Goal: Task Accomplishment & Management: Manage account settings

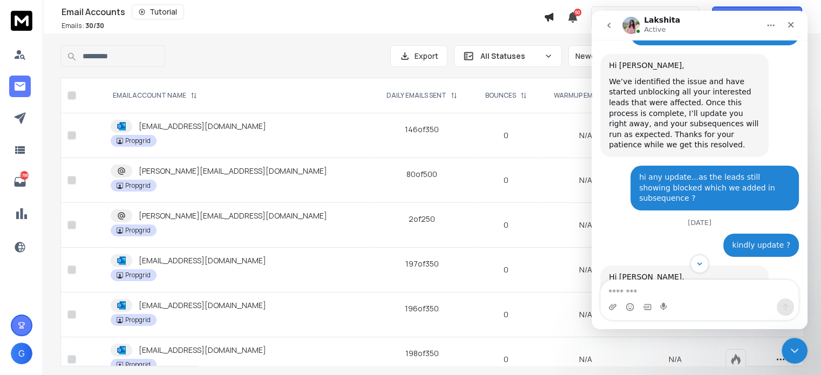
scroll to position [9377, 0]
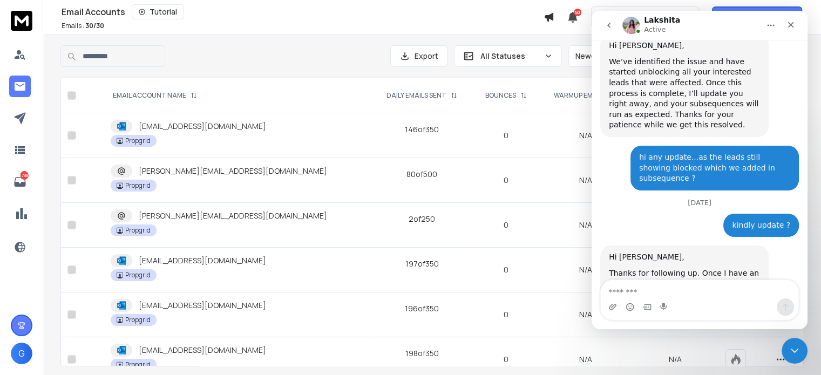
click at [685, 288] on textarea "Message…" at bounding box center [700, 289] width 198 height 18
type textarea "**********"
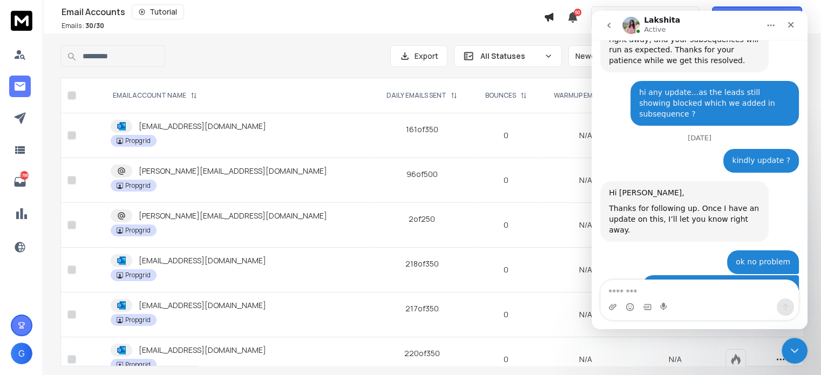
scroll to position [9358, 0]
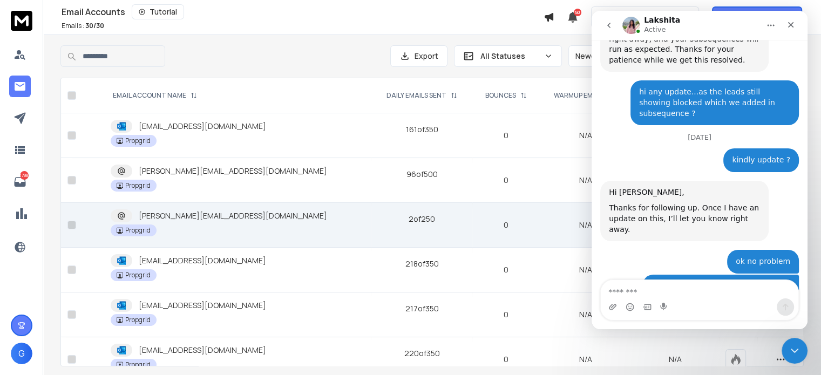
click at [306, 217] on div "[PERSON_NAME][EMAIL_ADDRESS][DOMAIN_NAME]" at bounding box center [238, 215] width 254 height 13
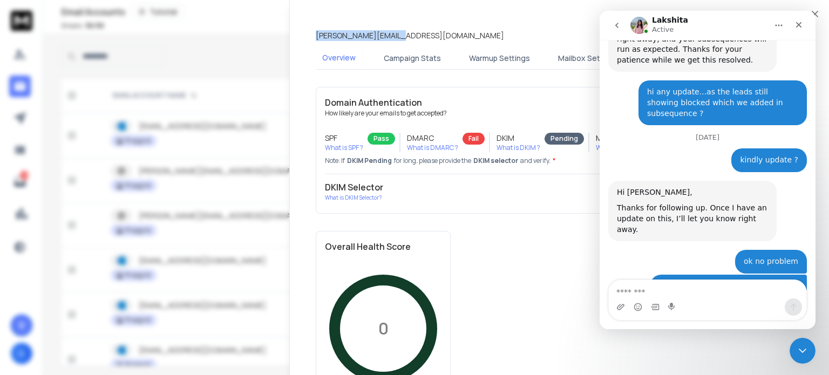
drag, startPoint x: 425, startPoint y: 31, endPoint x: 311, endPoint y: 34, distance: 113.4
click at [311, 34] on div "gauarv@a.propabc.com Overview Campaign Stats Warmup Settings Mailbox Settings I…" at bounding box center [559, 238] width 513 height 451
copy p "[PERSON_NAME][EMAIL_ADDRESS][DOMAIN_NAME]"
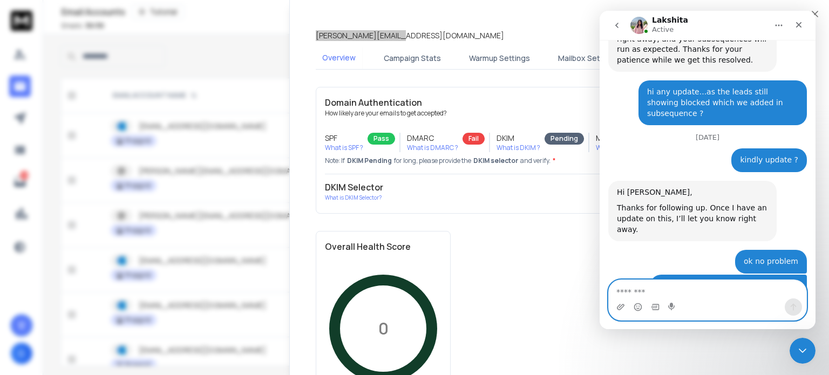
click at [651, 293] on textarea "Message…" at bounding box center [708, 289] width 198 height 18
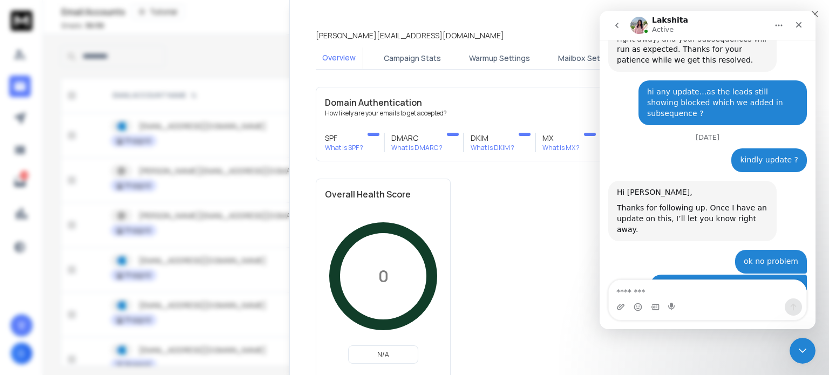
click at [211, 57] on div at bounding box center [414, 187] width 829 height 375
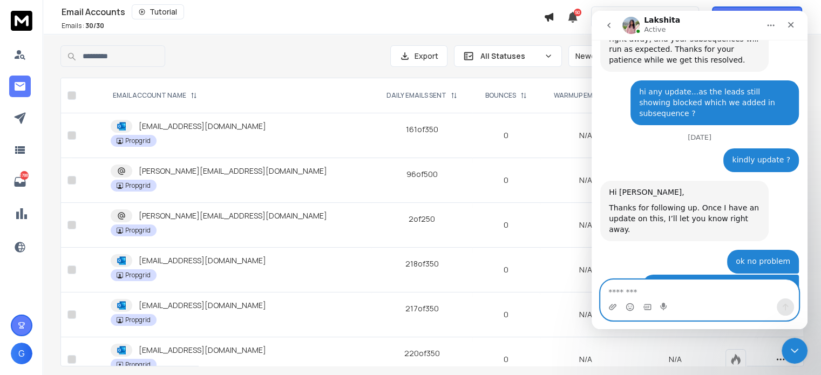
click at [661, 293] on textarea "Message…" at bounding box center [700, 289] width 198 height 18
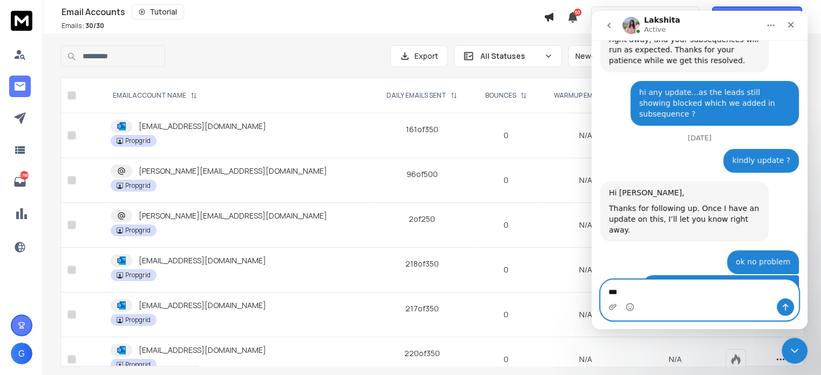
scroll to position [9349, 0]
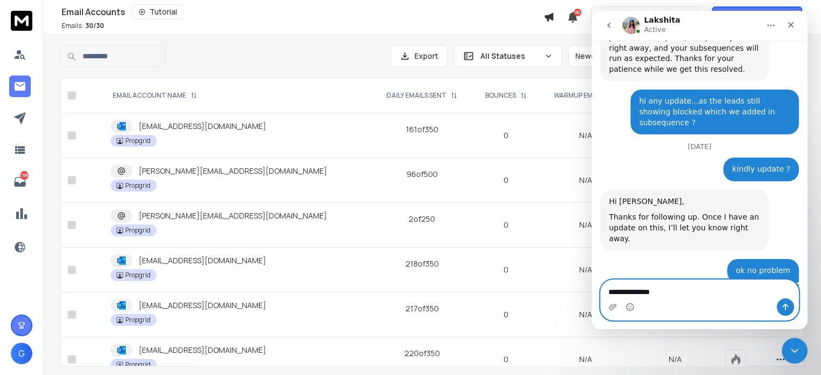
paste textarea "**********"
type textarea "**********"
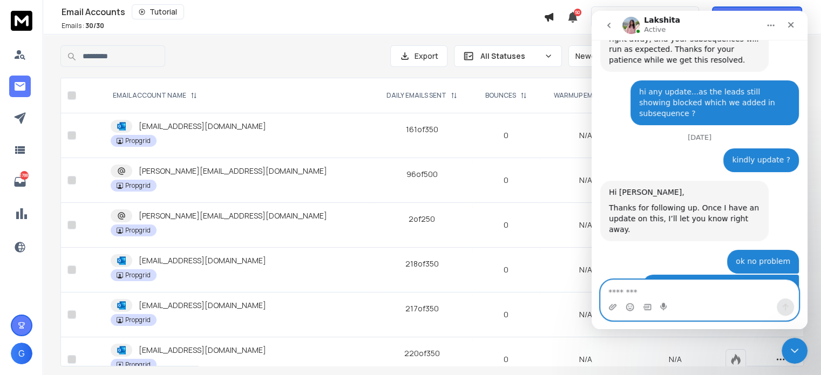
scroll to position [9382, 0]
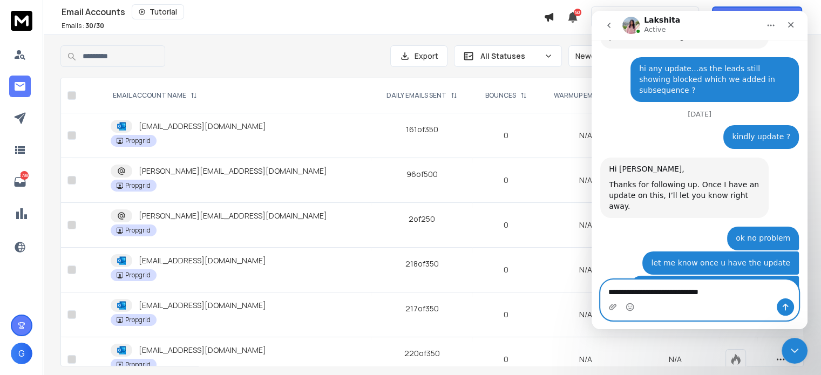
type textarea "**********"
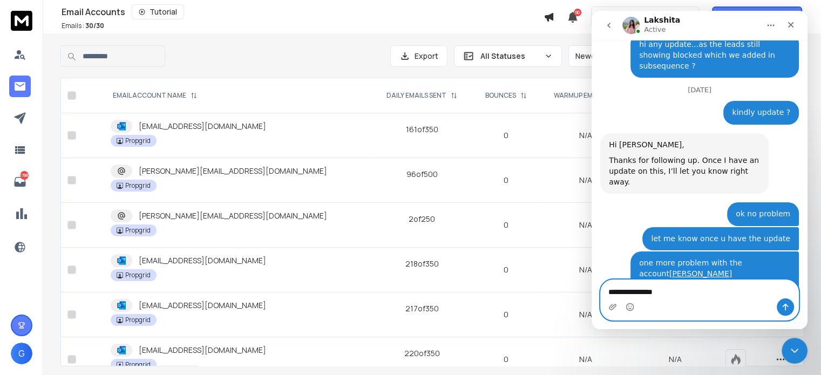
type textarea "**********"
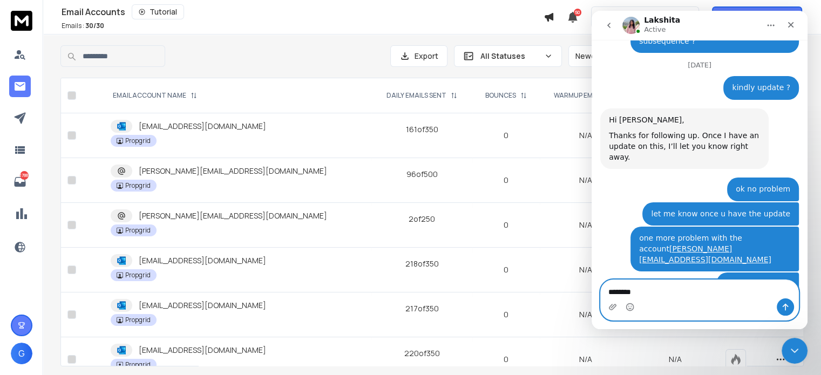
type textarea "*********"
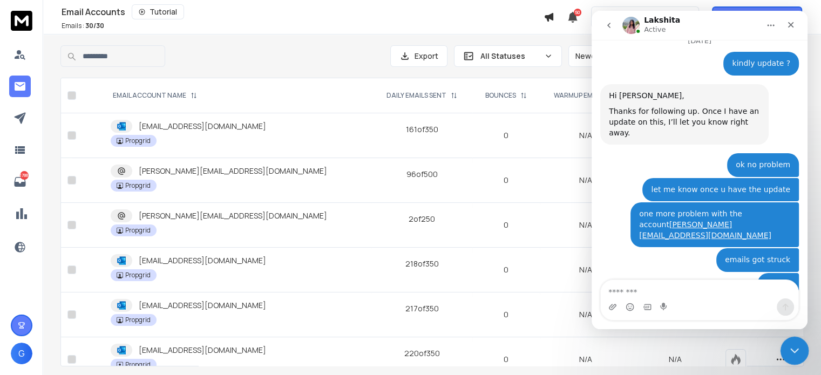
drag, startPoint x: 1070, startPoint y: 465, endPoint x: 793, endPoint y: 350, distance: 299.8
click at [795, 350] on icon "Close Intercom Messenger" at bounding box center [792, 349] width 13 height 13
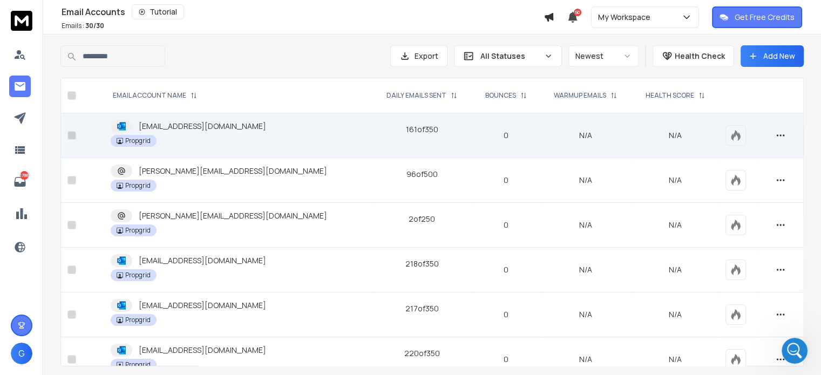
scroll to position [0, 0]
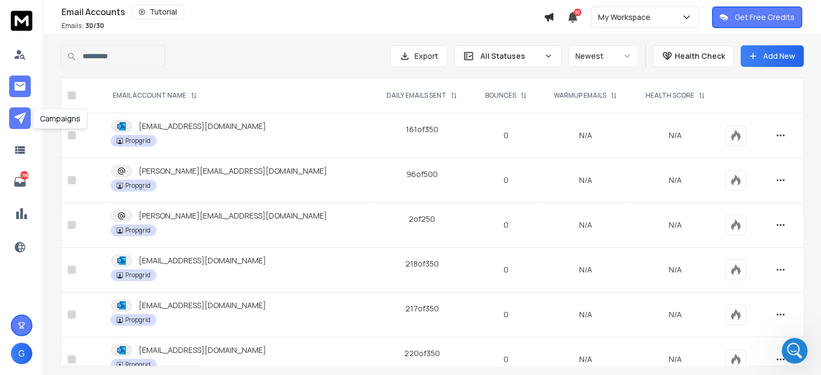
click at [15, 119] on icon at bounding box center [19, 118] width 13 height 13
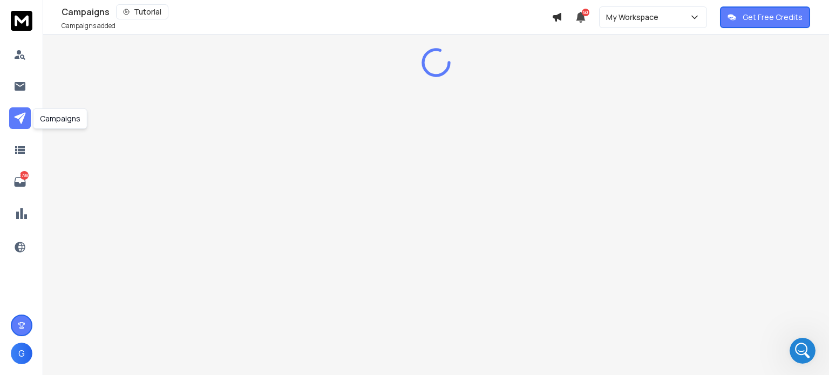
scroll to position [9455, 0]
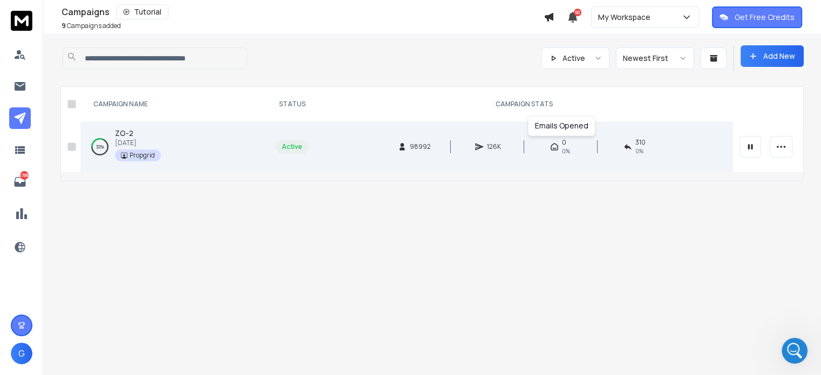
click at [547, 153] on div "0 0%" at bounding box center [561, 146] width 32 height 17
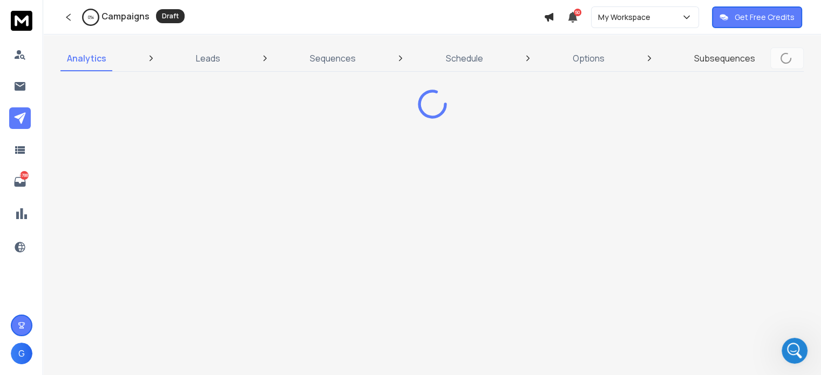
click at [732, 57] on p "Subsequences" at bounding box center [724, 58] width 61 height 13
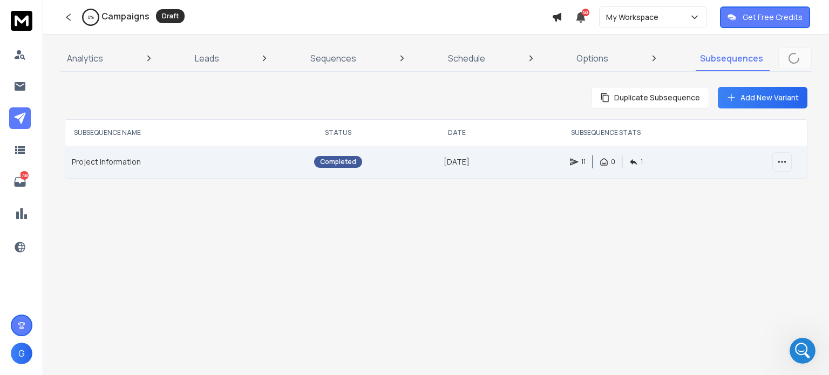
click at [205, 165] on td "Project Information" at bounding box center [165, 162] width 200 height 32
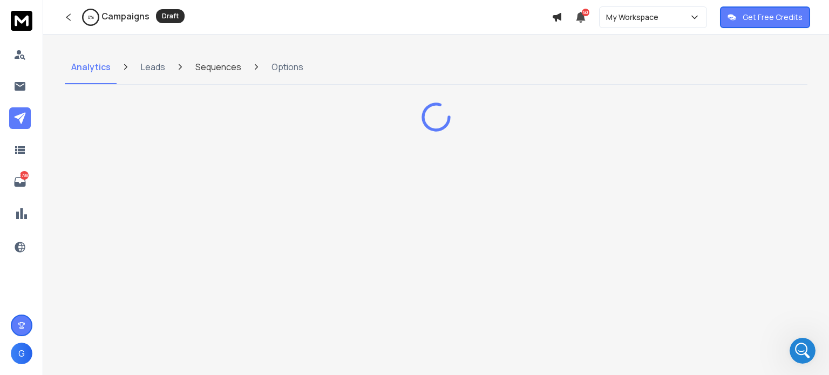
click at [196, 65] on p "Sequences" at bounding box center [218, 66] width 46 height 13
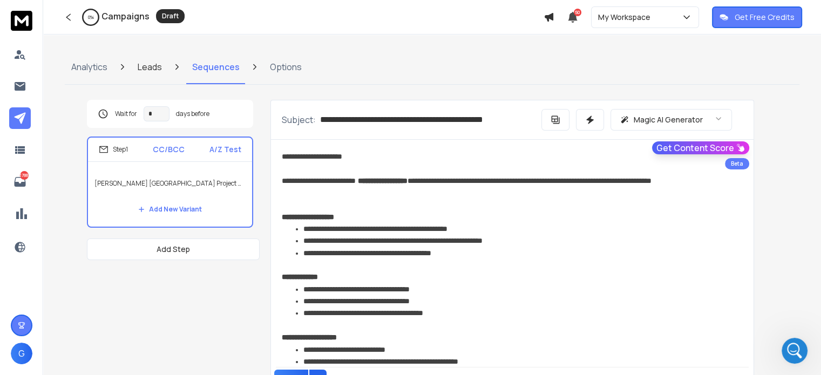
click at [152, 63] on p "Leads" at bounding box center [150, 66] width 24 height 13
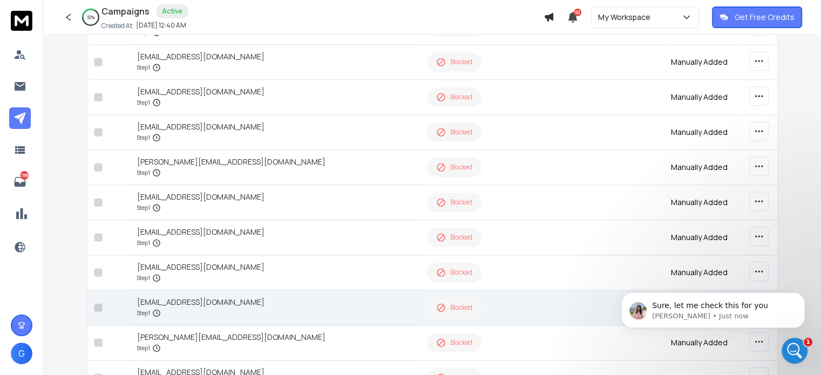
scroll to position [969, 0]
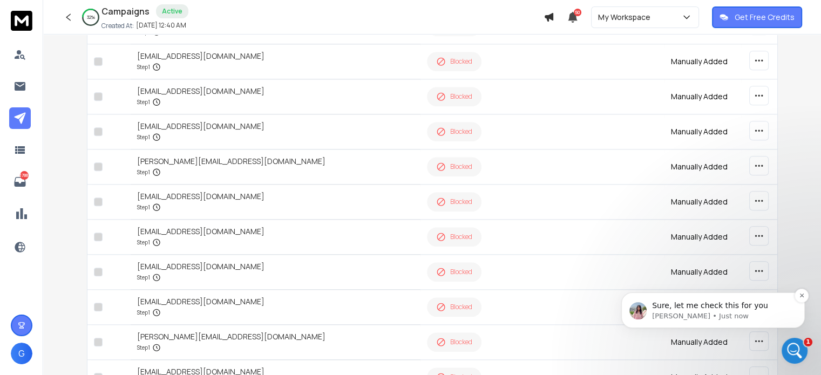
click at [754, 310] on p "Sure, let me check this for you" at bounding box center [721, 306] width 139 height 11
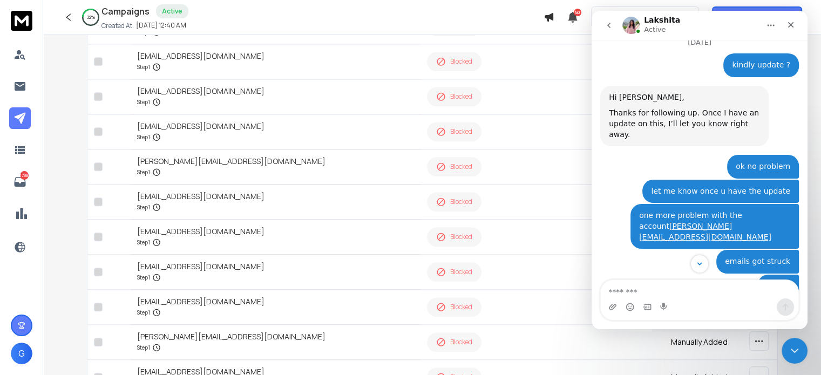
scroll to position [9477, 0]
click at [704, 259] on button "Scroll to bottom" at bounding box center [699, 264] width 20 height 20
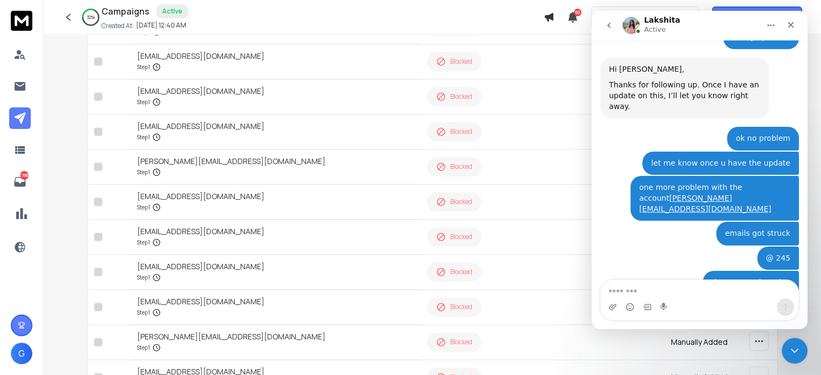
scroll to position [9529, 0]
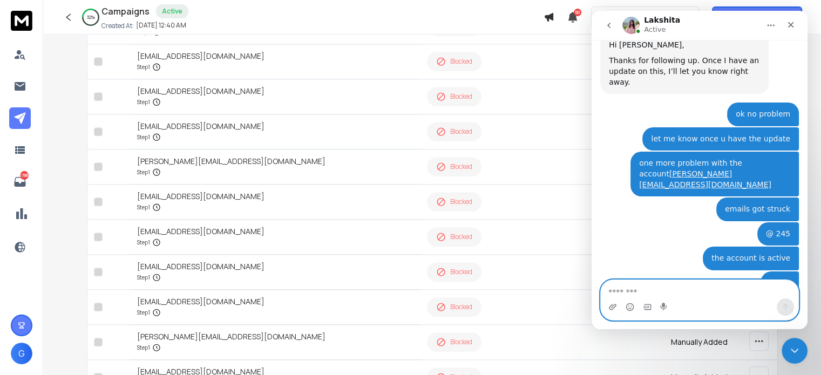
click at [636, 289] on textarea "Message…" at bounding box center [700, 289] width 198 height 18
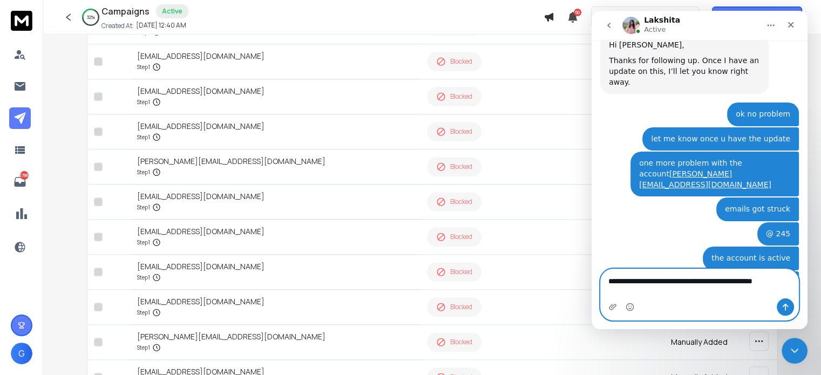
type textarea "**********"
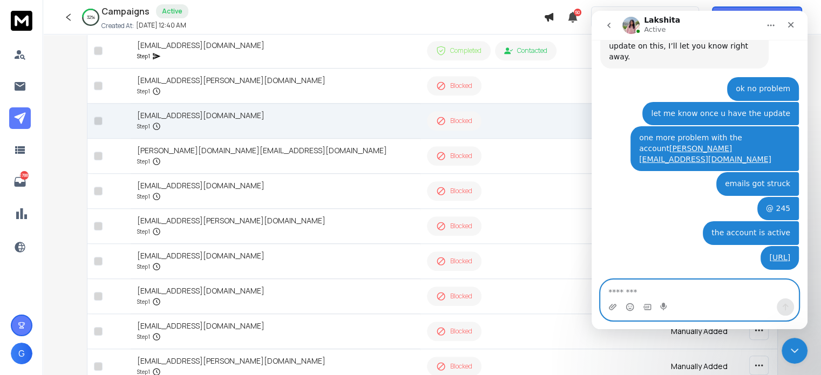
scroll to position [594, 0]
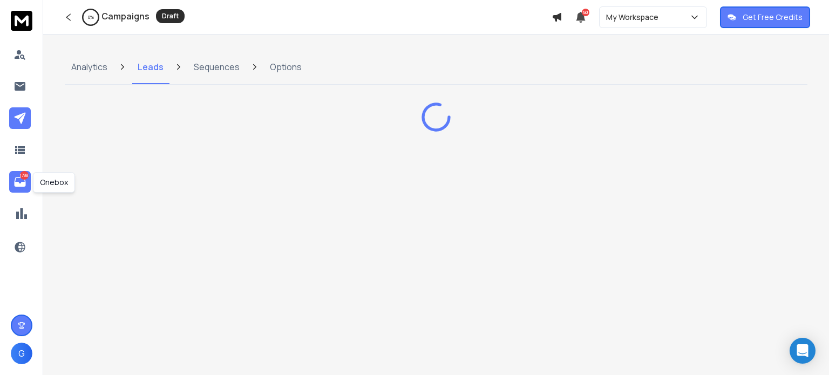
click at [11, 178] on link "1788" at bounding box center [20, 182] width 22 height 22
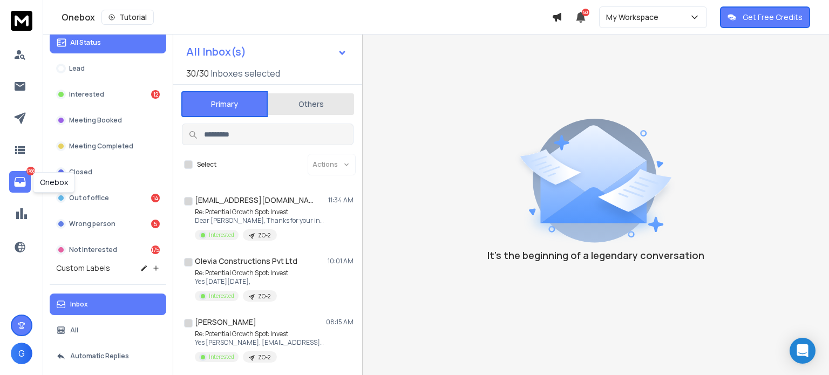
scroll to position [107, 0]
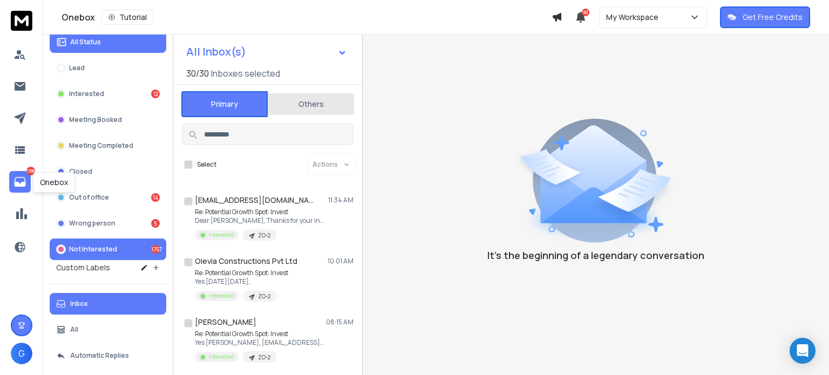
click at [107, 248] on p "Not Interested" at bounding box center [93, 249] width 48 height 9
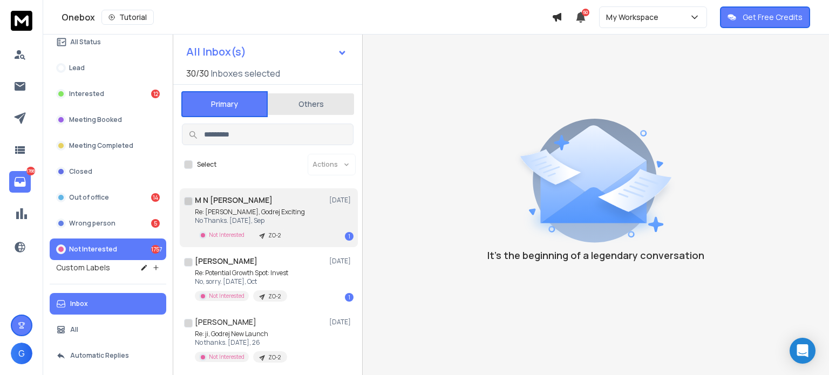
click at [256, 213] on p "Re: [PERSON_NAME], Godrej Exciting" at bounding box center [250, 212] width 110 height 9
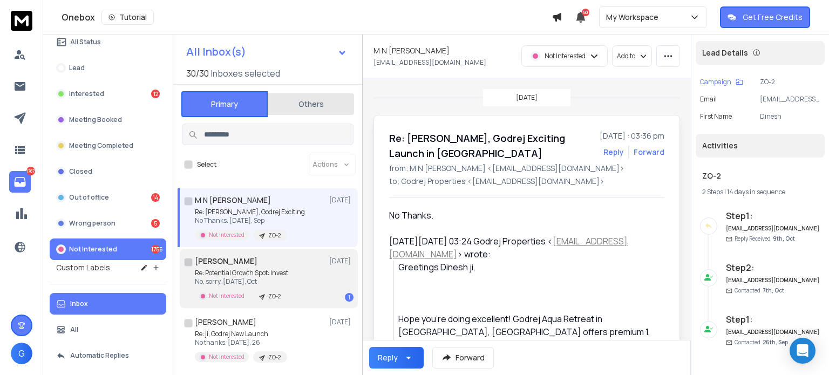
click at [281, 280] on p "No, sorry. [DATE], Oct" at bounding box center [241, 281] width 93 height 9
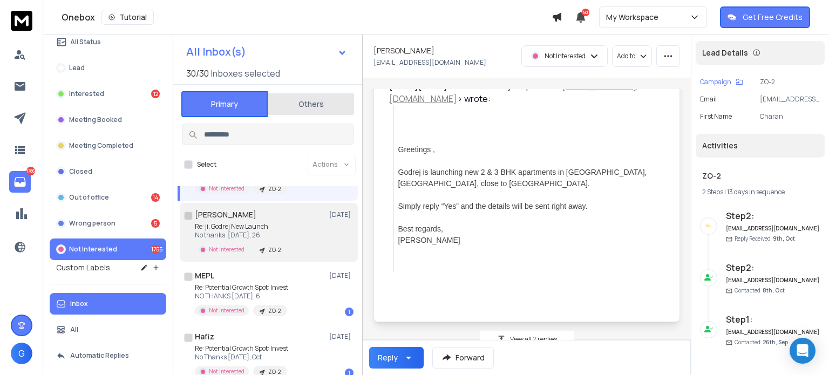
scroll to position [108, 0]
click at [242, 240] on div "Re: ji, [PERSON_NAME] New Launch No thanks. [DATE], 26 Not Interested ZO-2" at bounding box center [241, 238] width 92 height 33
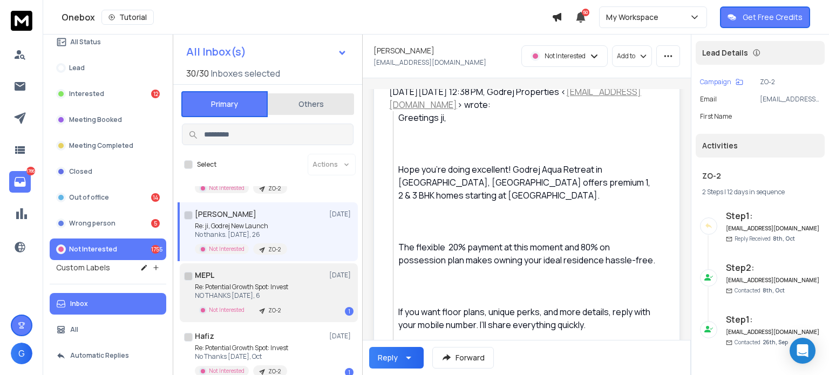
scroll to position [150, 0]
click at [242, 297] on p "NO THANKS [DATE], 6" at bounding box center [241, 295] width 93 height 9
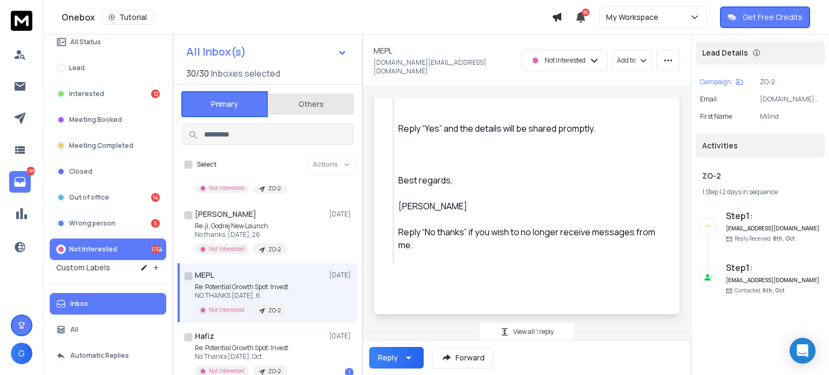
scroll to position [281, 0]
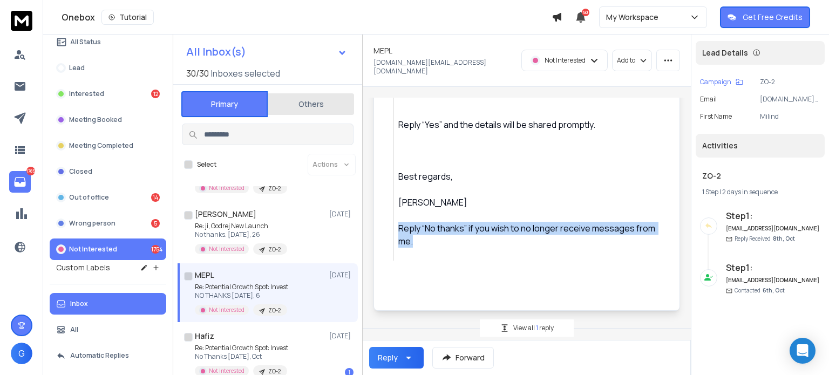
drag, startPoint x: 398, startPoint y: 202, endPoint x: 434, endPoint y: 221, distance: 40.3
click at [434, 221] on blockquote "Greetings , [PERSON_NAME] is introducing new 2 & 3 BHK residences in [GEOGRAPHI…" at bounding box center [524, 125] width 263 height 272
copy blockquote "Reply “No thanks” if you wish to no longer receive messages from me."
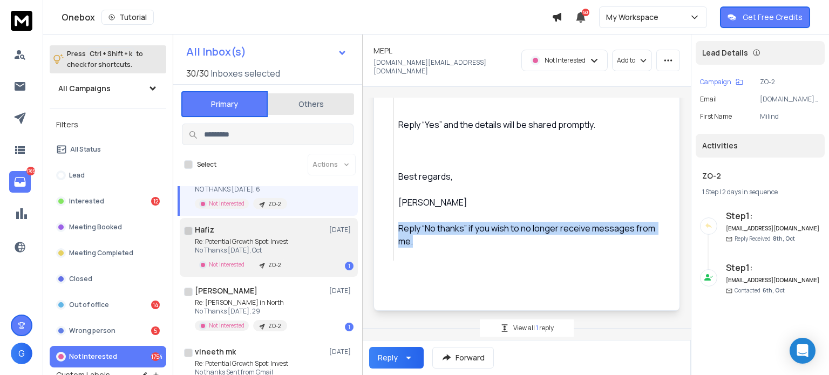
scroll to position [215, 0]
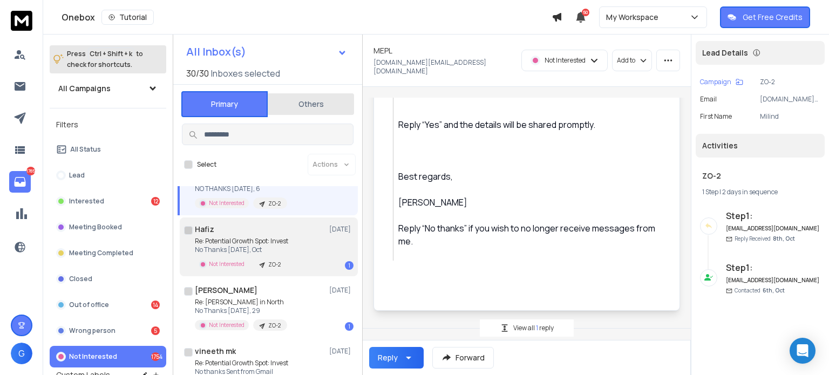
click at [249, 248] on p "No Thanks [DATE], Oct" at bounding box center [241, 250] width 93 height 9
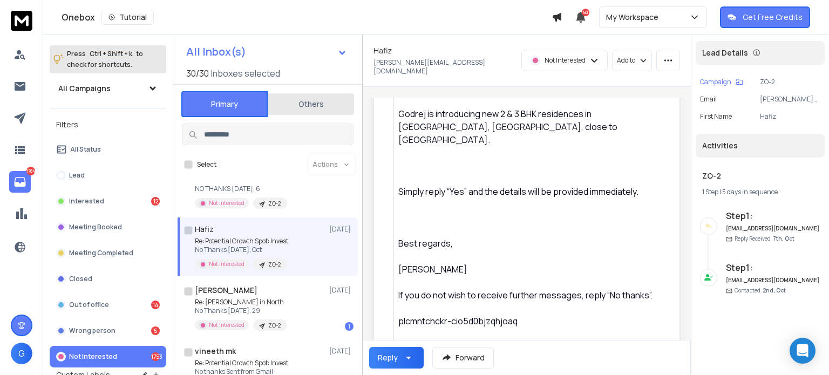
scroll to position [214, 0]
click at [21, 93] on link at bounding box center [20, 87] width 22 height 22
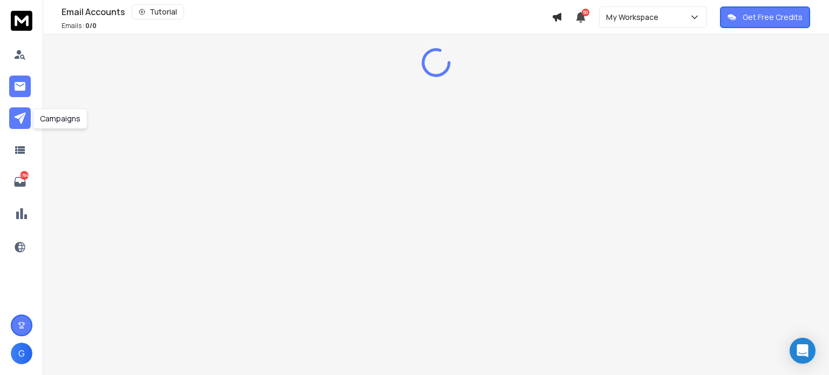
click at [22, 112] on icon at bounding box center [19, 118] width 13 height 13
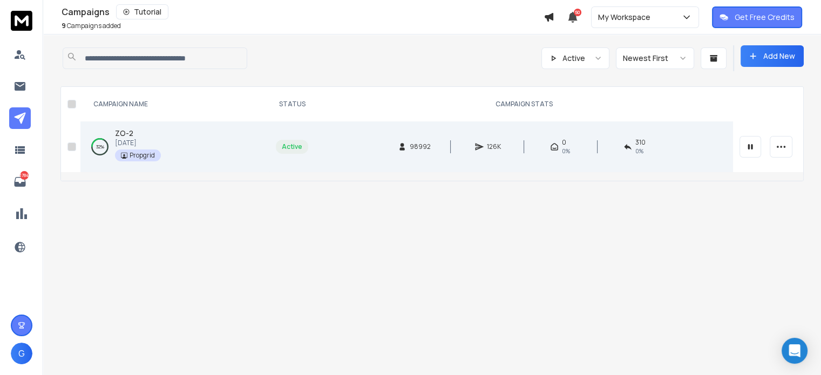
click at [260, 146] on td "32 % ZO-2 [DATE] Propgrid" at bounding box center [174, 146] width 189 height 51
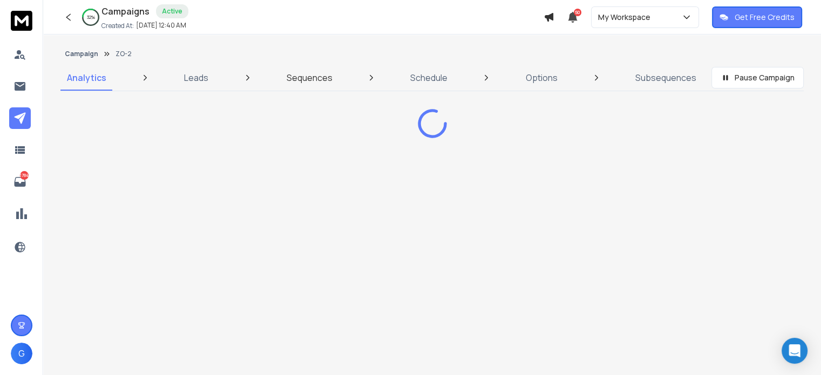
click at [311, 78] on p "Sequences" at bounding box center [310, 77] width 46 height 13
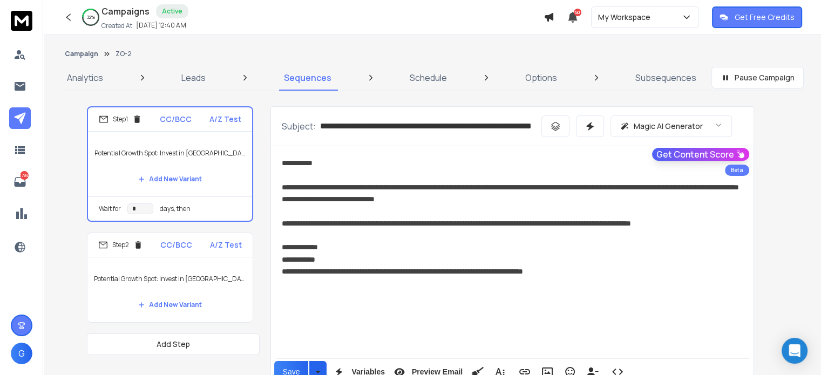
click at [185, 280] on p "Potential Growth Spot: Invest in [GEOGRAPHIC_DATA] {{firstName}} ji" at bounding box center [170, 279] width 152 height 30
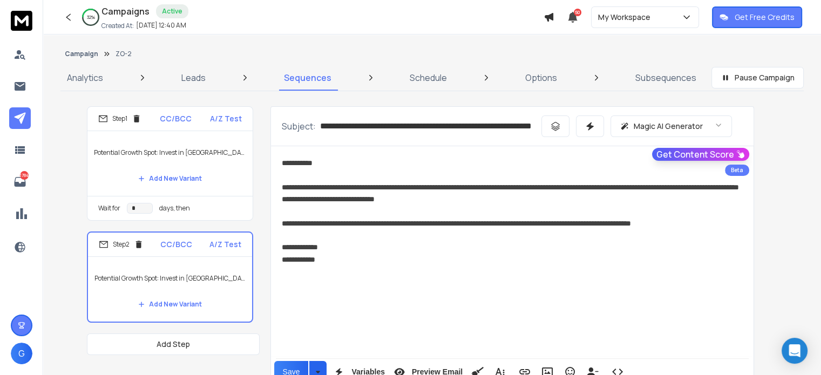
click at [203, 163] on p "Potential Growth Spot: Invest in [GEOGRAPHIC_DATA] {{firstName}} ji" at bounding box center [170, 153] width 152 height 30
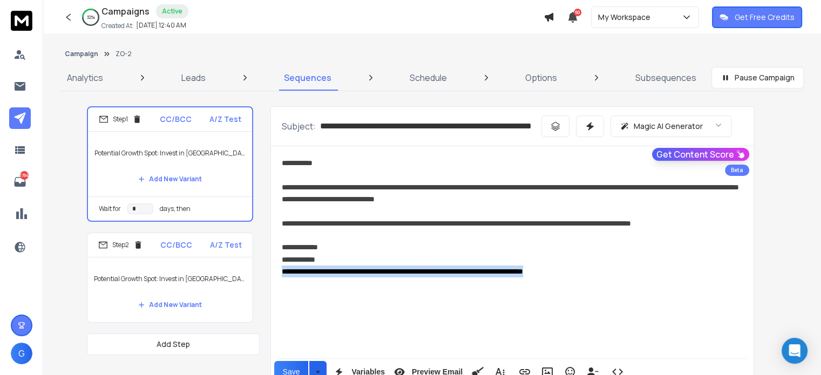
drag, startPoint x: 275, startPoint y: 276, endPoint x: 598, endPoint y: 278, distance: 322.7
click at [598, 278] on div "**********" at bounding box center [512, 251] width 482 height 210
click at [152, 280] on p "Potential Growth Spot: Invest in [GEOGRAPHIC_DATA] {{firstName}} ji" at bounding box center [170, 279] width 152 height 30
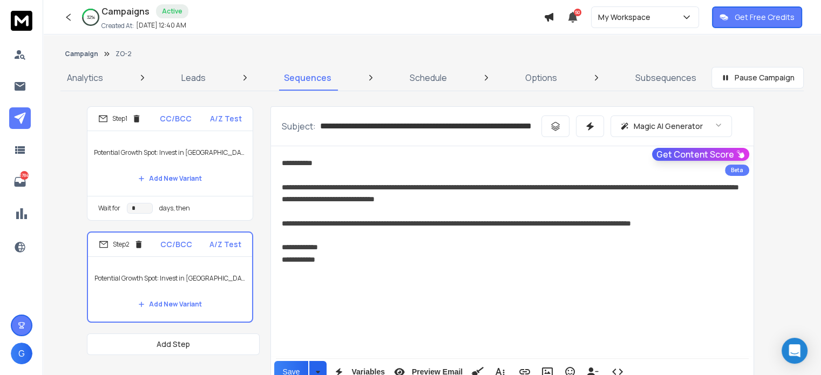
click at [296, 284] on div "**********" at bounding box center [512, 251] width 482 height 210
click at [540, 80] on p "Options" at bounding box center [541, 77] width 32 height 13
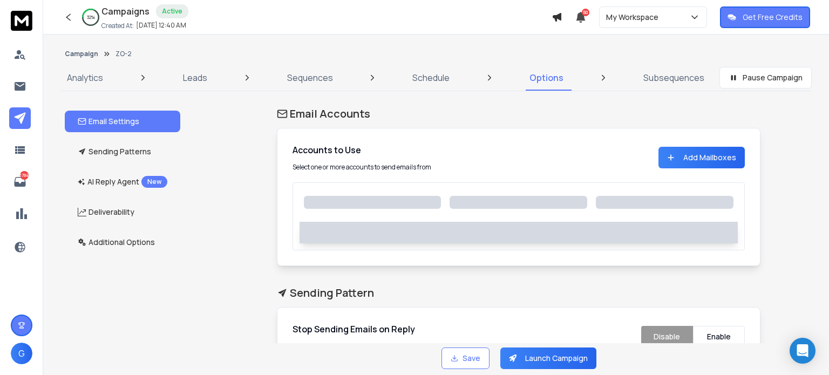
click at [574, 361] on button "Launch Campaign" at bounding box center [548, 359] width 96 height 22
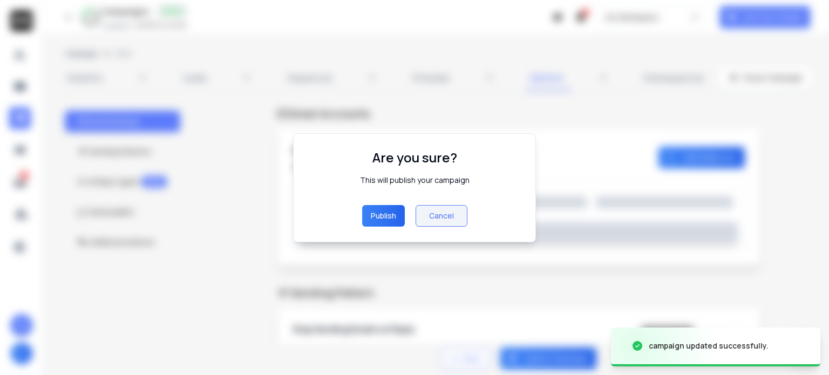
click at [377, 214] on button "Publish" at bounding box center [383, 216] width 43 height 22
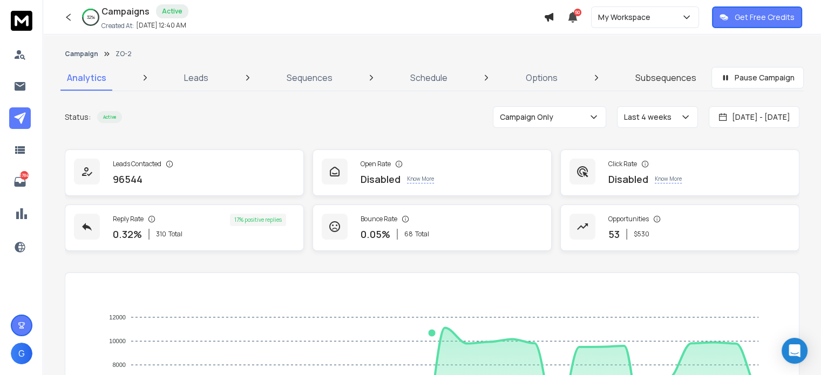
click at [652, 81] on p "Subsequences" at bounding box center [665, 77] width 61 height 13
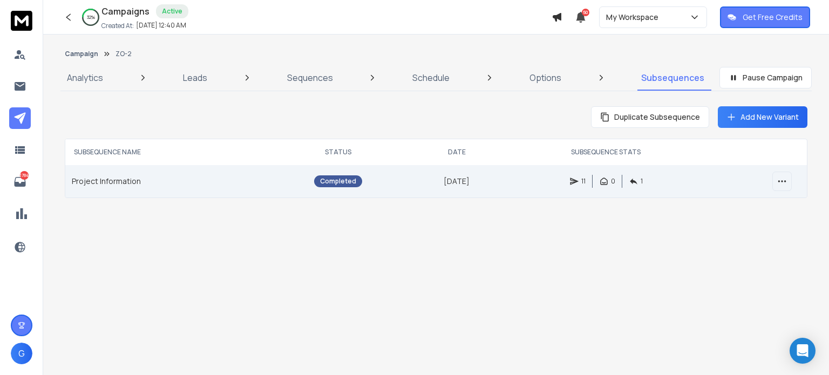
click at [189, 187] on td "Project Information" at bounding box center [165, 181] width 200 height 32
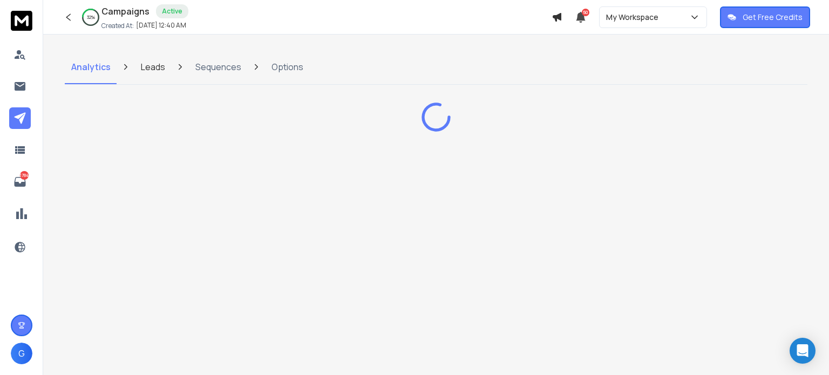
click at [153, 70] on p "Leads" at bounding box center [153, 66] width 24 height 13
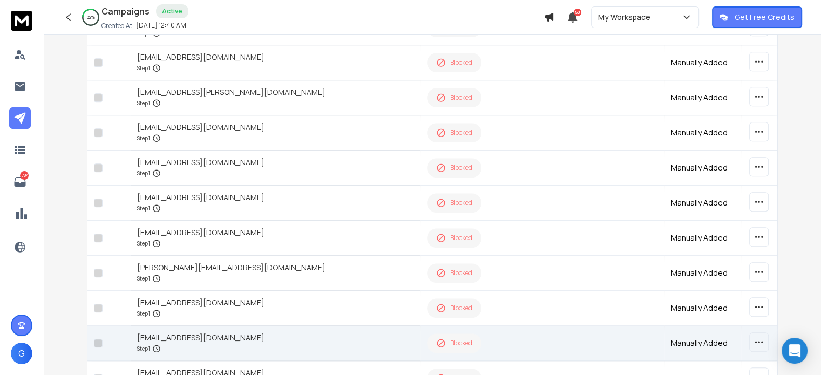
scroll to position [863, 0]
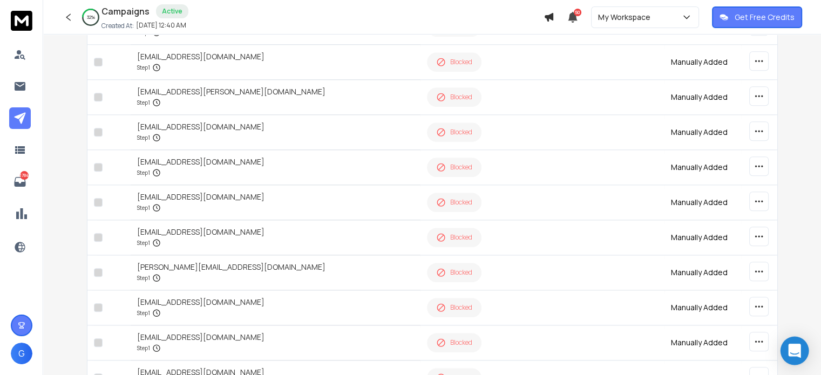
drag, startPoint x: 797, startPoint y: 353, endPoint x: 781, endPoint y: 346, distance: 16.9
click at [795, 353] on icon "Open Intercom Messenger" at bounding box center [794, 351] width 14 height 14
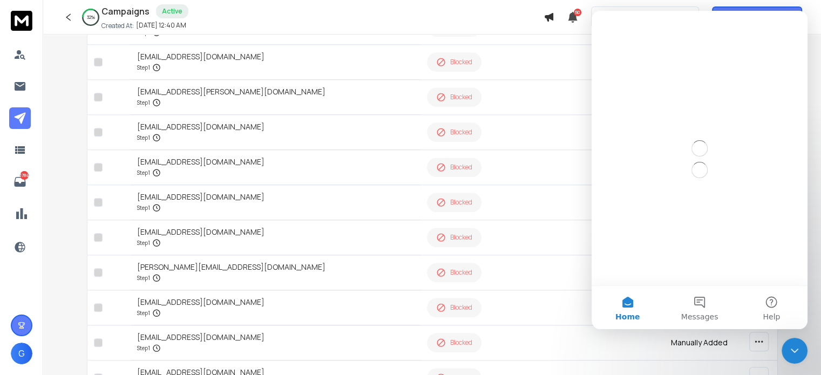
scroll to position [0, 0]
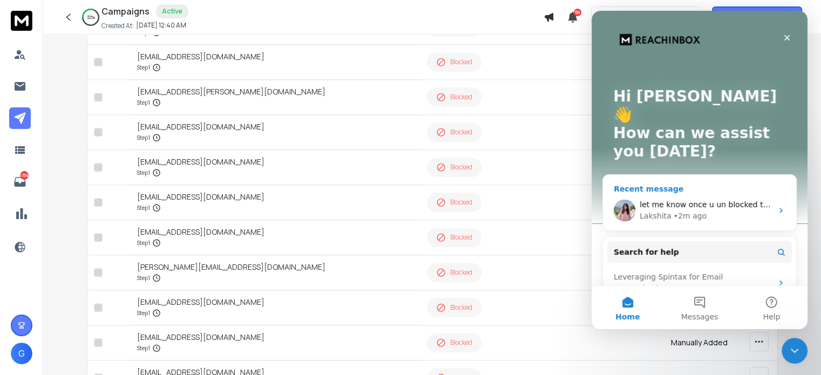
click at [727, 200] on span "let me know once u un blocked the leads in subsequence" at bounding box center [748, 204] width 217 height 9
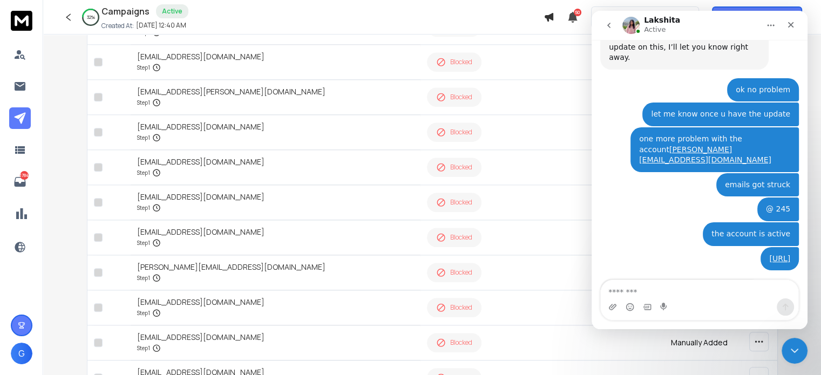
scroll to position [9300, 0]
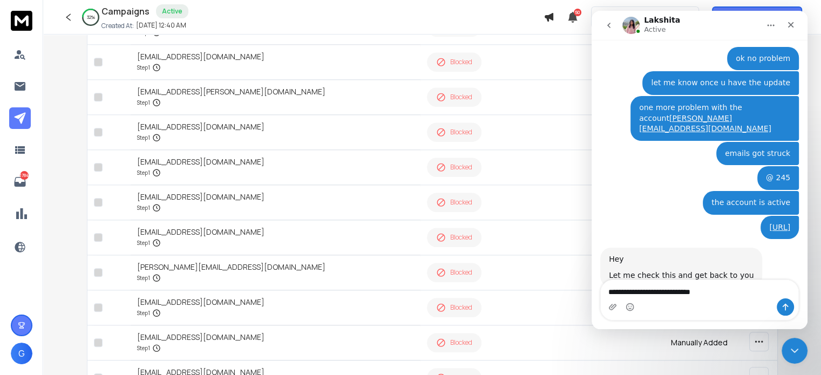
type textarea "**********"
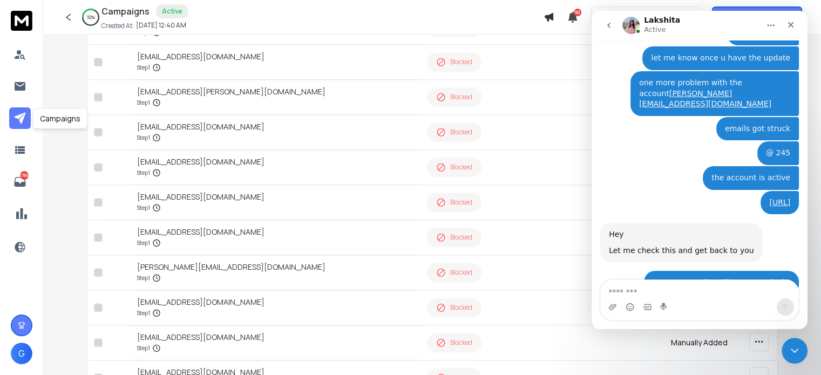
click at [19, 127] on link at bounding box center [20, 118] width 22 height 22
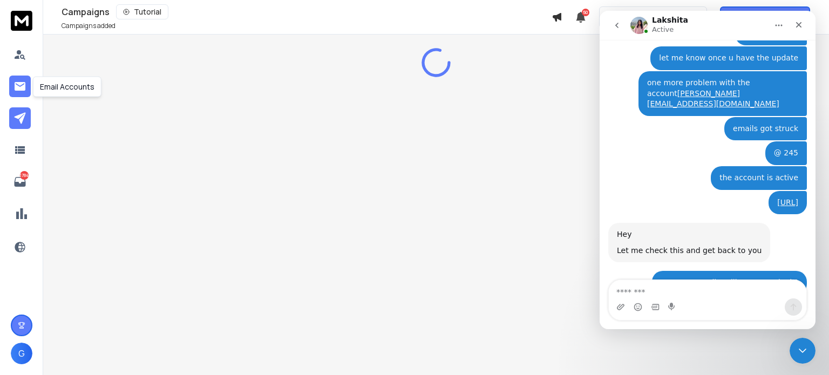
click at [19, 87] on icon at bounding box center [20, 86] width 11 height 9
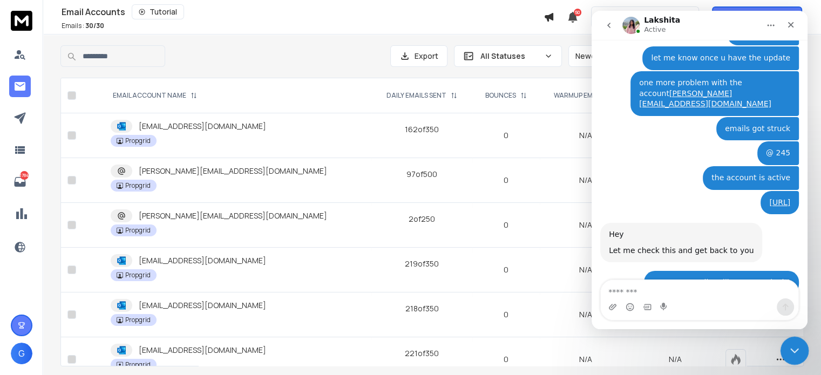
click at [788, 345] on icon "Close Intercom Messenger" at bounding box center [792, 349] width 13 height 13
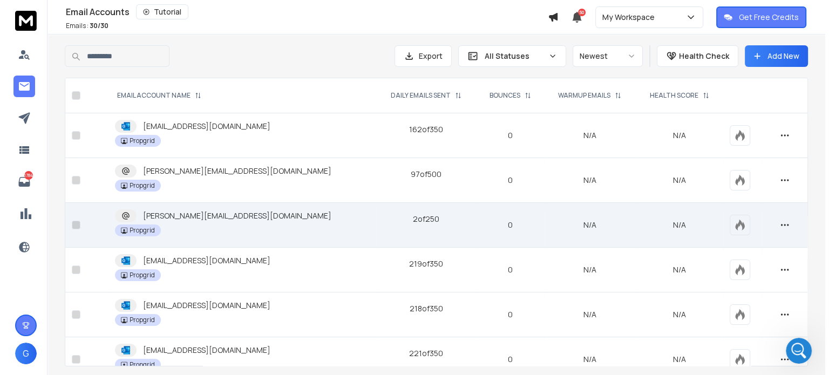
scroll to position [9325, 0]
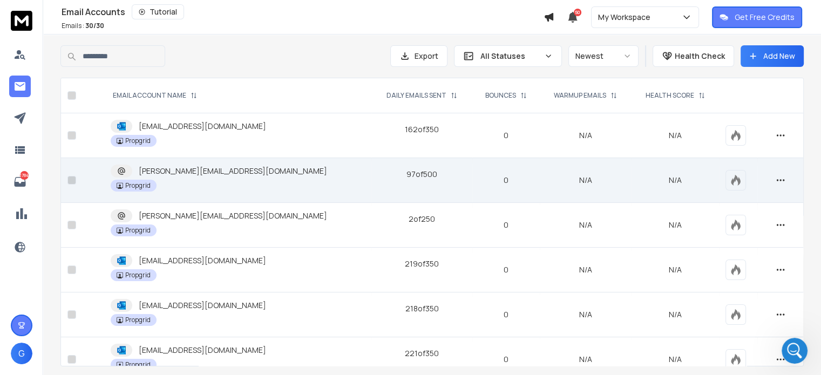
click at [232, 170] on div "[PERSON_NAME][EMAIL_ADDRESS][DOMAIN_NAME]" at bounding box center [238, 171] width 254 height 13
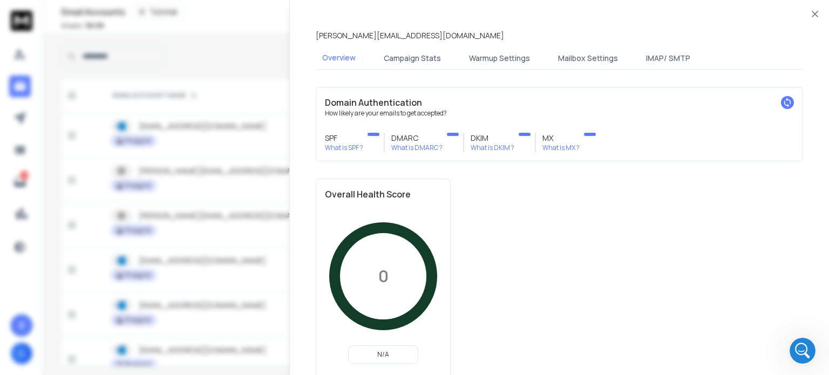
click at [216, 66] on div at bounding box center [414, 187] width 829 height 375
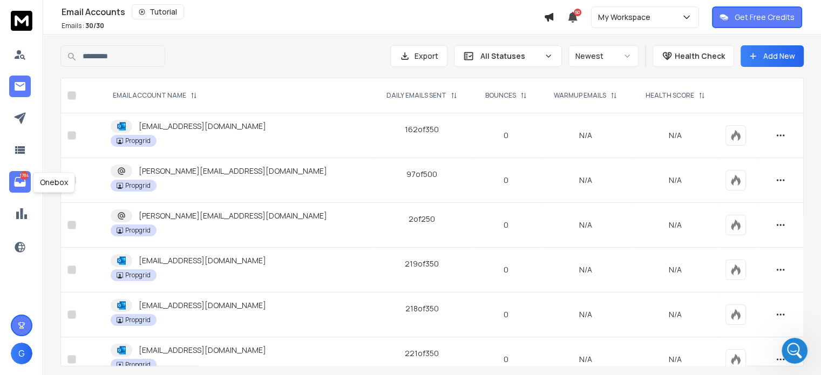
click at [24, 183] on icon at bounding box center [19, 182] width 11 height 10
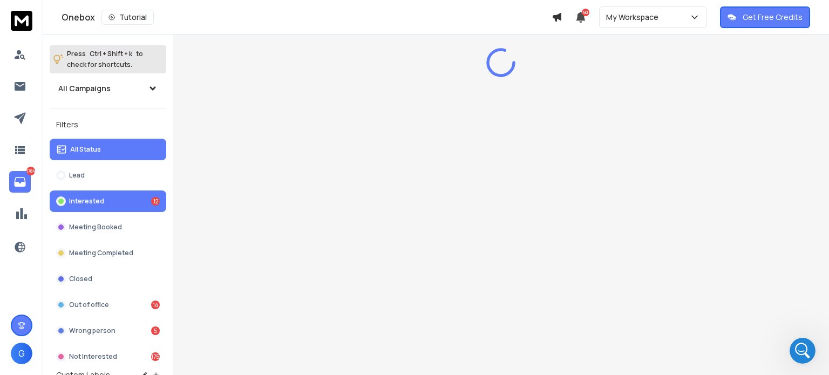
click at [96, 206] on button "Interested 12" at bounding box center [108, 202] width 117 height 22
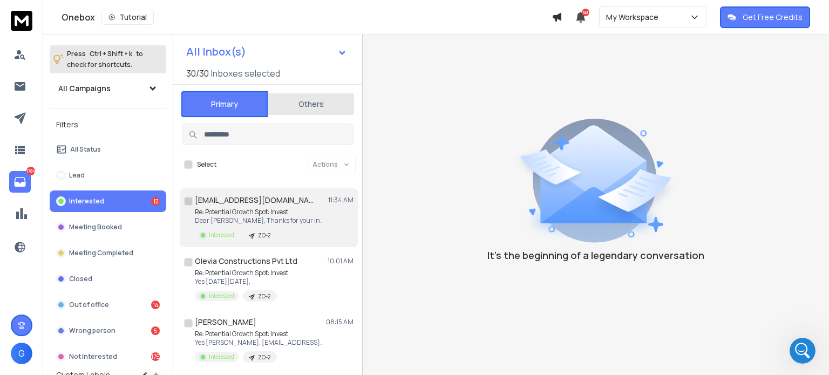
click at [273, 205] on div "sparolia@gmail.com 11:34 AM" at bounding box center [274, 200] width 159 height 11
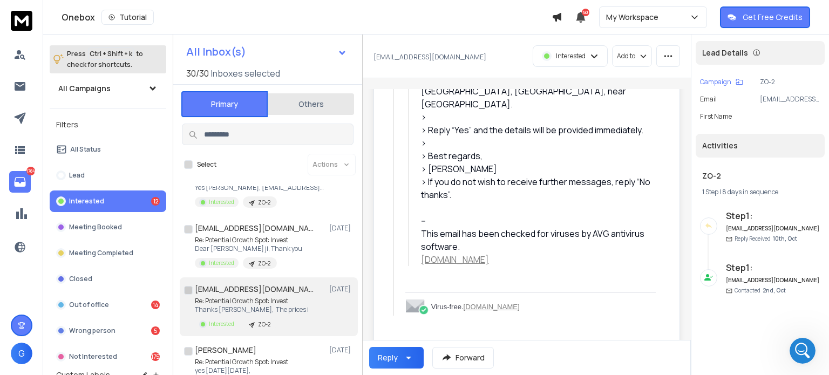
scroll to position [155, 0]
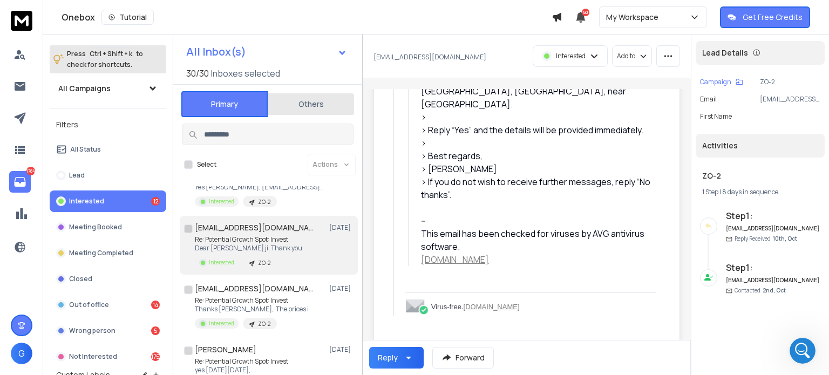
click at [250, 238] on p "Re: Potential Growth Spot: Invest" at bounding box center [248, 239] width 107 height 9
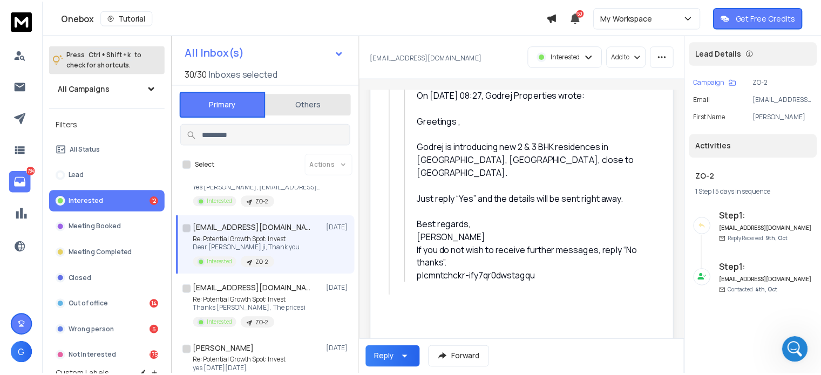
scroll to position [874, 0]
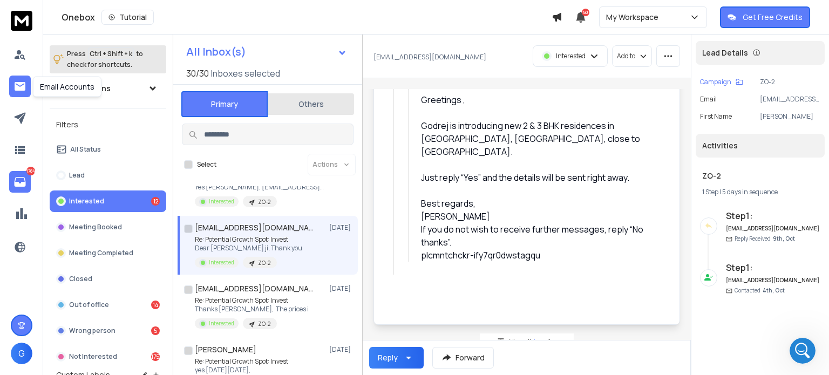
click at [21, 94] on link at bounding box center [20, 87] width 22 height 22
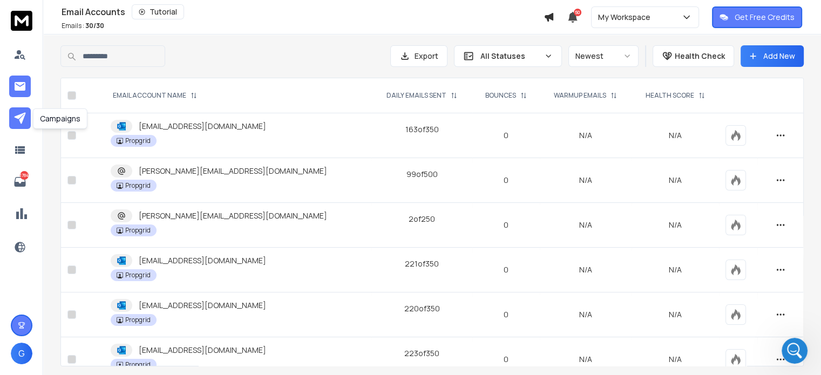
click at [18, 113] on icon at bounding box center [19, 118] width 13 height 13
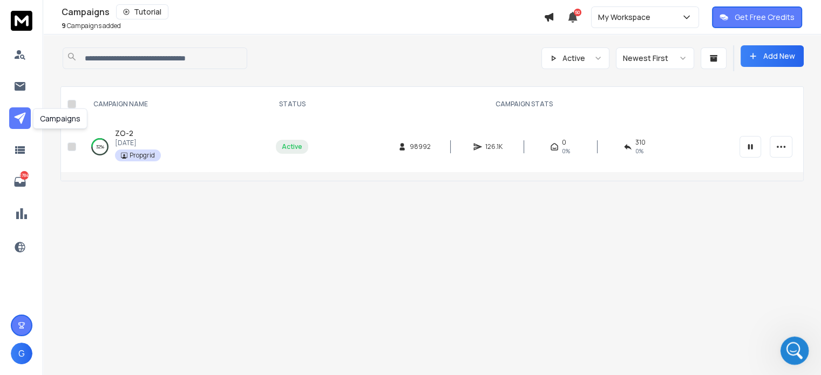
click at [791, 357] on div "Open Intercom Messenger" at bounding box center [793, 349] width 36 height 36
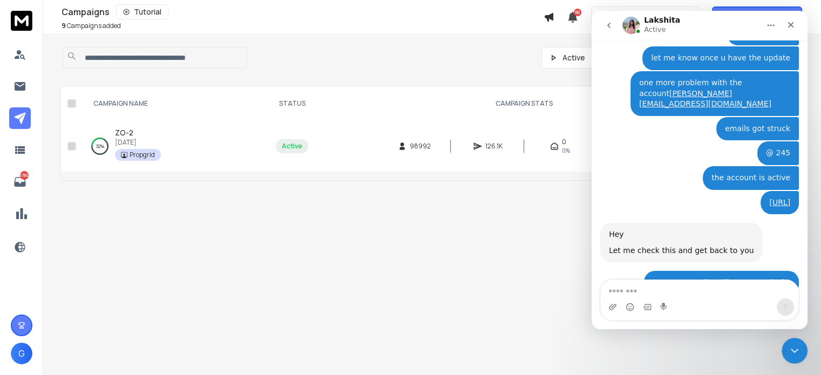
scroll to position [2, 0]
click at [494, 280] on div "Campaigns 9 Campaigns Added Active Newest First Add New CAMPAIGN NAME STATUS CA…" at bounding box center [431, 231] width 743 height 375
click at [666, 297] on textarea "Message…" at bounding box center [700, 289] width 198 height 18
click at [294, 261] on div "Campaigns 9 Campaigns Added Active Newest First Add New CAMPAIGN NAME STATUS CA…" at bounding box center [431, 231] width 743 height 375
click at [795, 353] on icon "Close Intercom Messenger" at bounding box center [792, 349] width 13 height 13
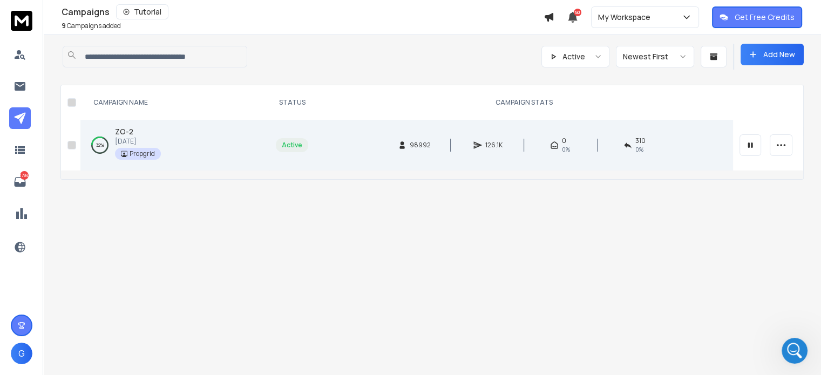
click at [462, 152] on div "98992 126.1K 0 0% 310 0 %" at bounding box center [524, 145] width 270 height 17
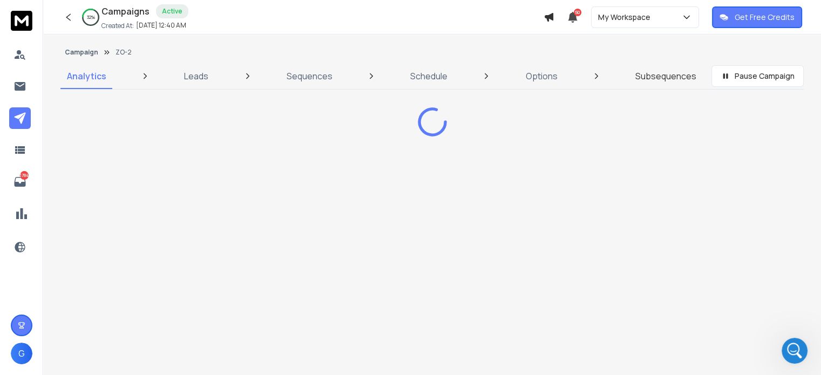
click at [668, 77] on p "Subsequences" at bounding box center [665, 76] width 61 height 13
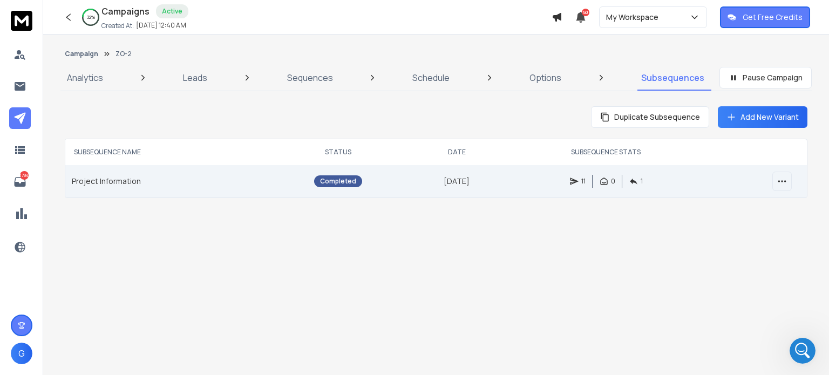
click at [186, 180] on td "Project Information" at bounding box center [165, 181] width 200 height 32
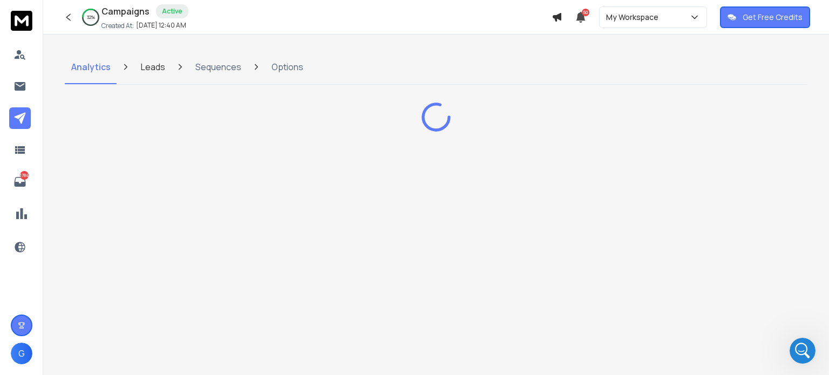
click at [154, 71] on p "Leads" at bounding box center [153, 66] width 24 height 13
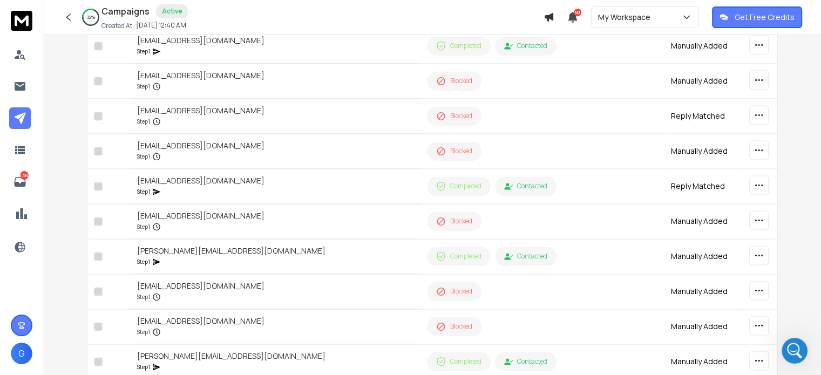
scroll to position [1618, 0]
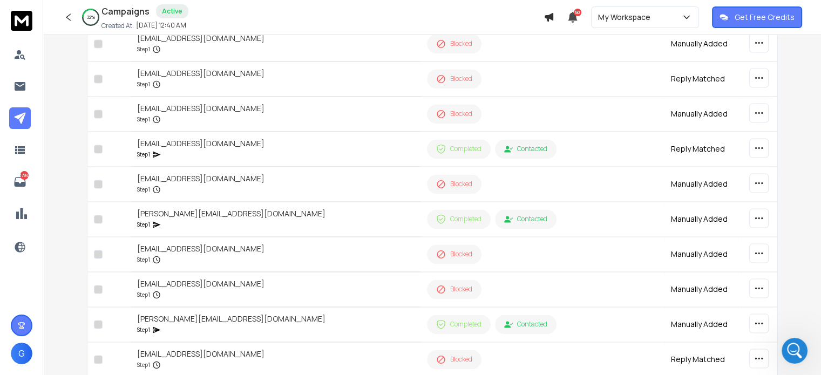
click at [18, 129] on div at bounding box center [21, 119] width 25 height 25
click at [23, 92] on icon at bounding box center [19, 86] width 13 height 13
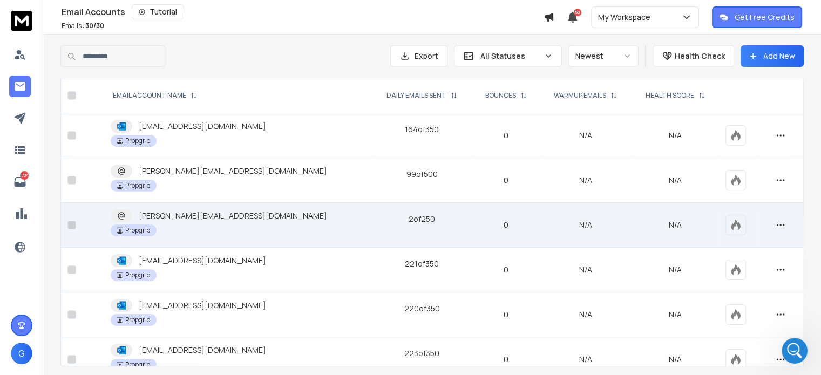
click at [776, 222] on icon at bounding box center [781, 225] width 10 height 10
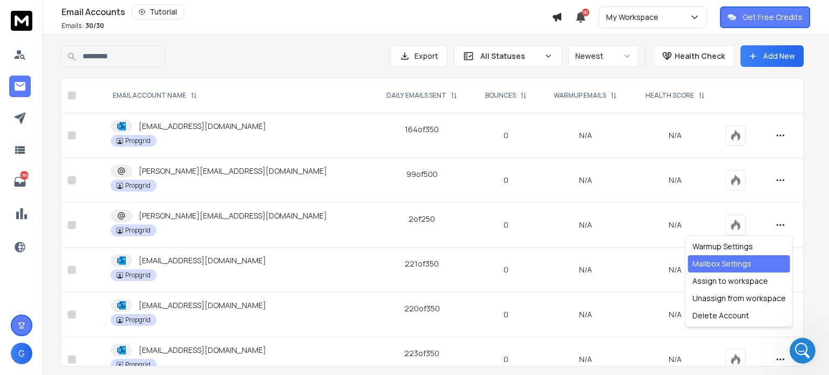
click at [708, 269] on div "Mailbox Settings" at bounding box center [739, 263] width 102 height 17
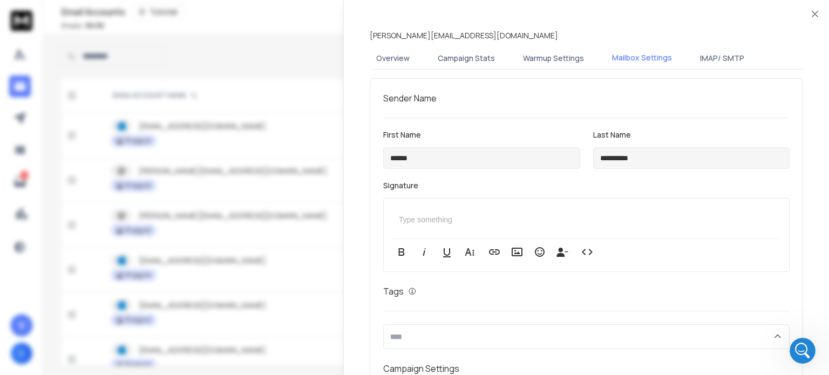
click at [472, 53] on button "Campaign Stats" at bounding box center [466, 58] width 70 height 24
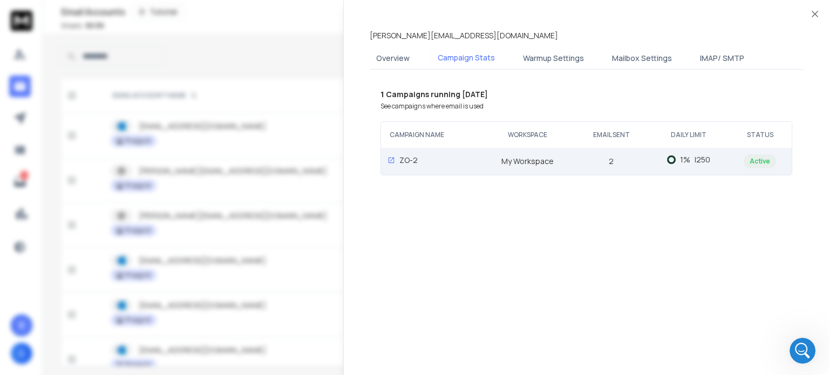
click at [680, 159] on span "1 %" at bounding box center [685, 159] width 10 height 11
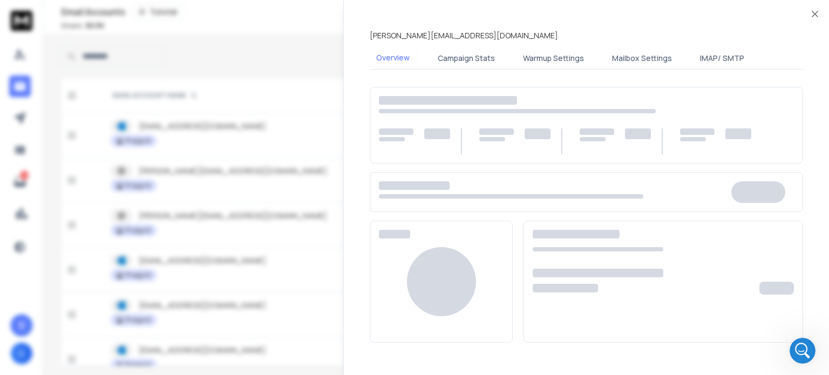
click at [238, 46] on div at bounding box center [414, 187] width 829 height 375
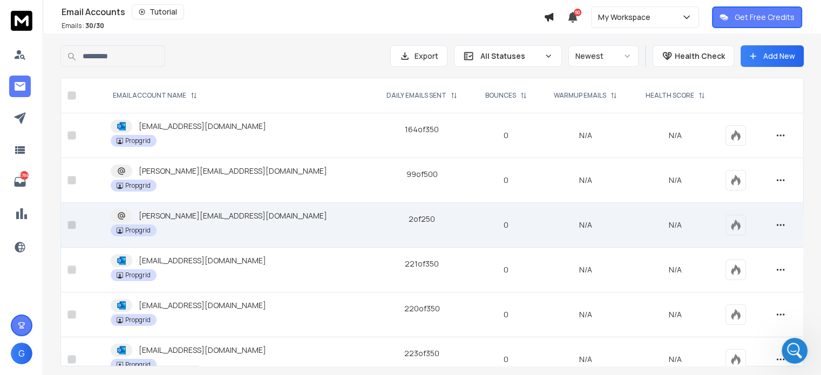
click at [232, 212] on div "[PERSON_NAME][EMAIL_ADDRESS][DOMAIN_NAME]" at bounding box center [238, 215] width 254 height 13
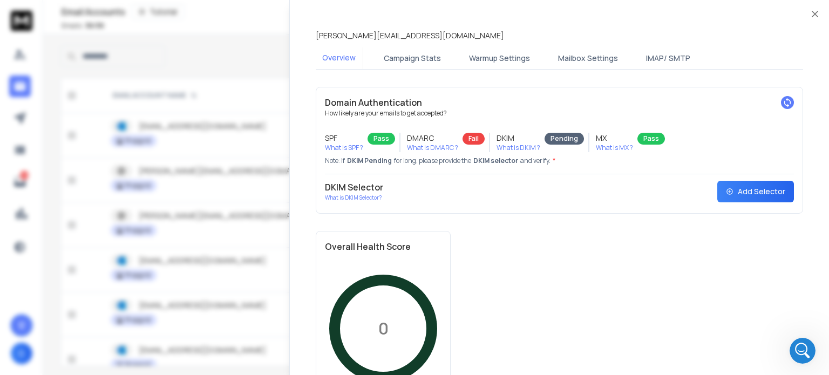
click at [585, 56] on button "Mailbox Settings" at bounding box center [588, 58] width 73 height 24
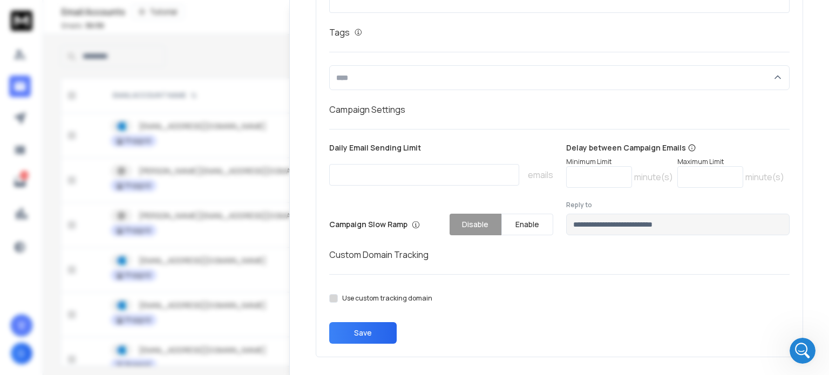
scroll to position [260, 0]
drag, startPoint x: 332, startPoint y: 176, endPoint x: 19, endPoint y: 140, distance: 315.6
click at [175, 165] on body "ReferralStack Unlock AI-powered affiliate growth Lifetime Deals available! Clai…" at bounding box center [410, 187] width 821 height 375
type input "***"
click at [373, 331] on button "Save" at bounding box center [362, 332] width 67 height 22
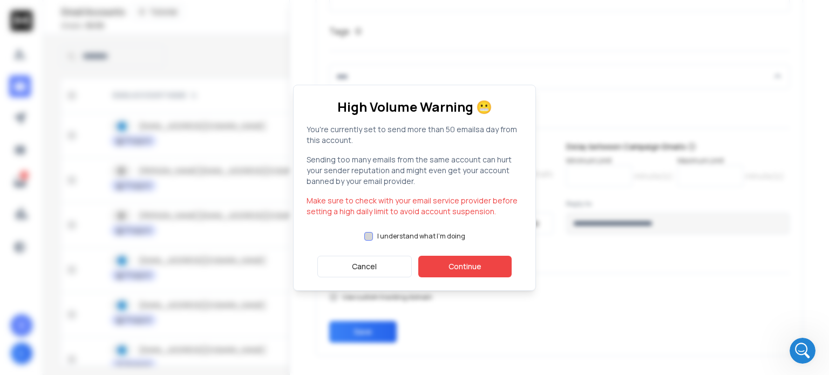
click at [370, 233] on button "I understand what I'm doing" at bounding box center [368, 236] width 9 height 9
click at [444, 263] on button "Continue" at bounding box center [464, 267] width 93 height 22
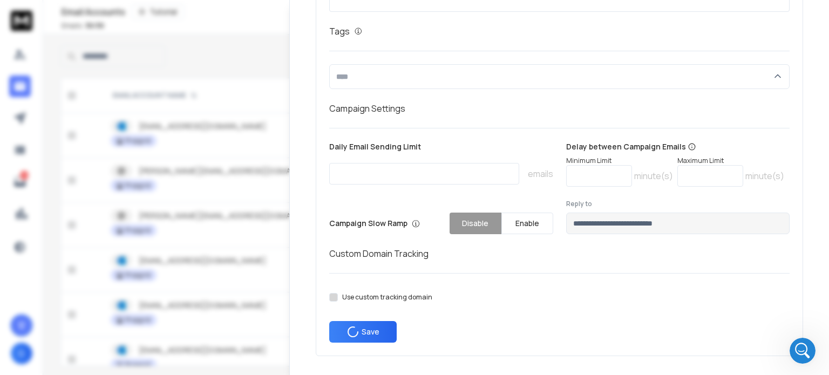
drag, startPoint x: 591, startPoint y: 173, endPoint x: 462, endPoint y: 176, distance: 129.0
click at [462, 176] on div "Daily Email Sending Limit *** emails Delay between Campaign Emails Minimum Limi…" at bounding box center [559, 187] width 460 height 93
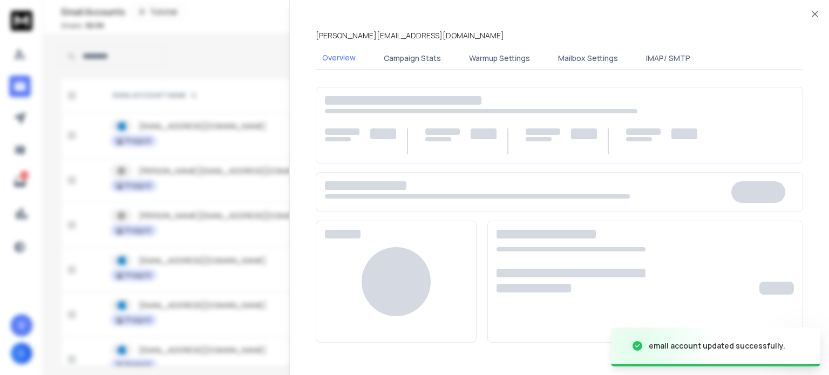
scroll to position [0, 0]
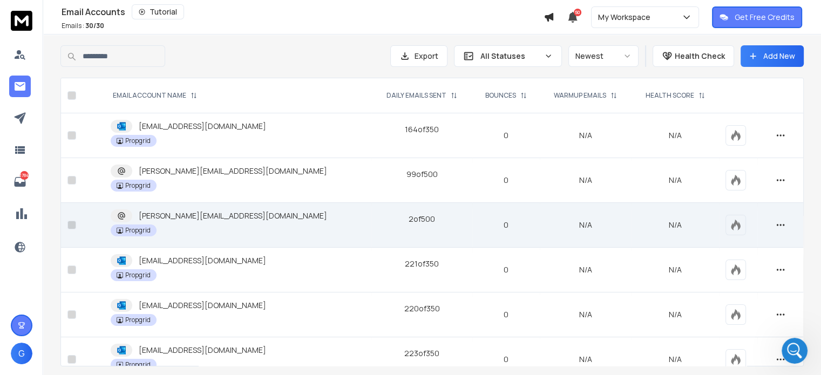
click at [215, 225] on div "Propgrid" at bounding box center [238, 231] width 254 height 12
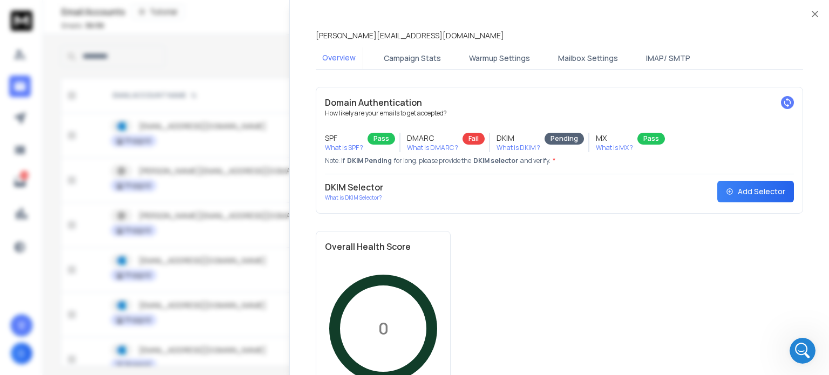
click at [591, 59] on button "Mailbox Settings" at bounding box center [588, 58] width 73 height 24
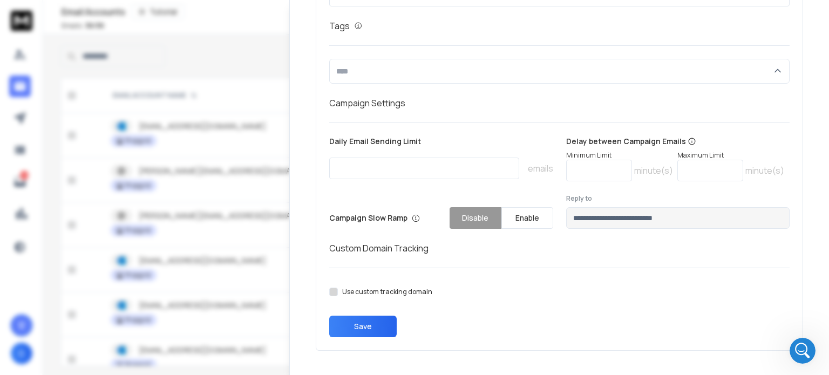
scroll to position [271, 0]
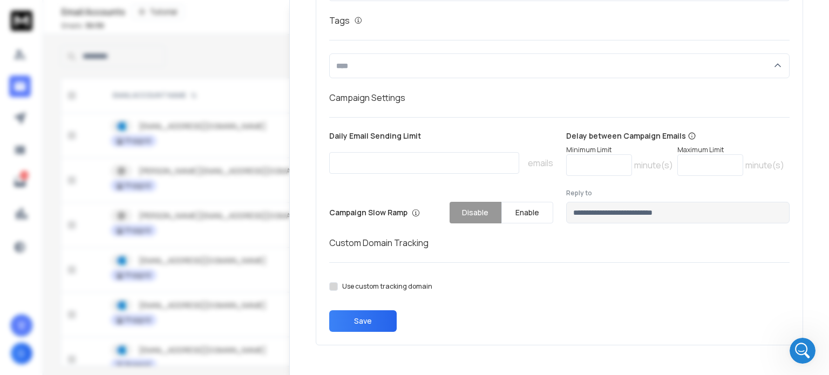
drag, startPoint x: 453, startPoint y: 172, endPoint x: 382, endPoint y: 172, distance: 71.8
click at [408, 172] on div "Daily Email Sending Limit *** emails Delay between Campaign Emails Minimum Limi…" at bounding box center [559, 177] width 460 height 93
type input "*"
click at [371, 316] on button "Save" at bounding box center [362, 321] width 67 height 22
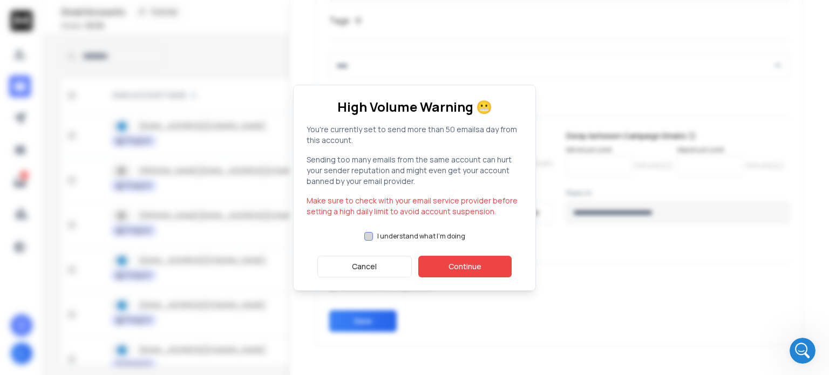
click at [371, 235] on button "I understand what I'm doing" at bounding box center [368, 236] width 9 height 9
click at [457, 269] on button "Continue" at bounding box center [464, 267] width 93 height 22
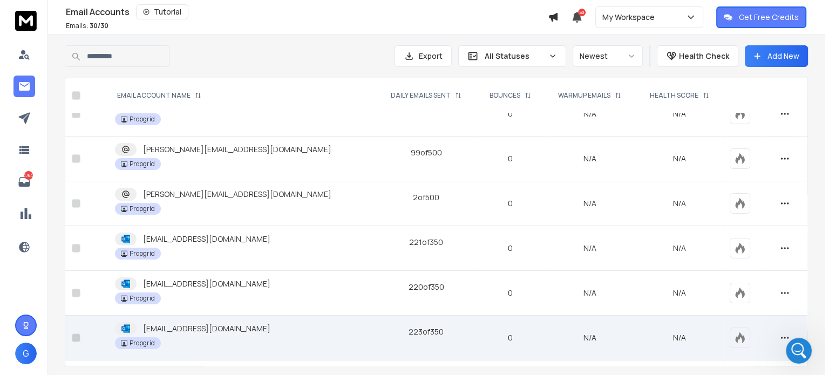
scroll to position [0, 0]
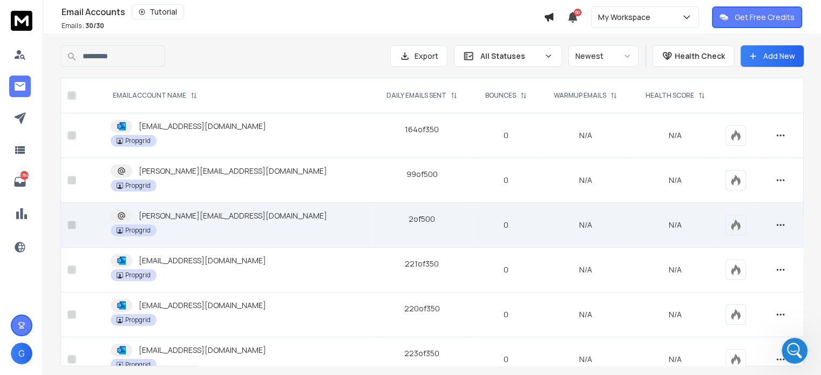
click at [289, 215] on div "[PERSON_NAME][EMAIL_ADDRESS][DOMAIN_NAME]" at bounding box center [238, 215] width 254 height 13
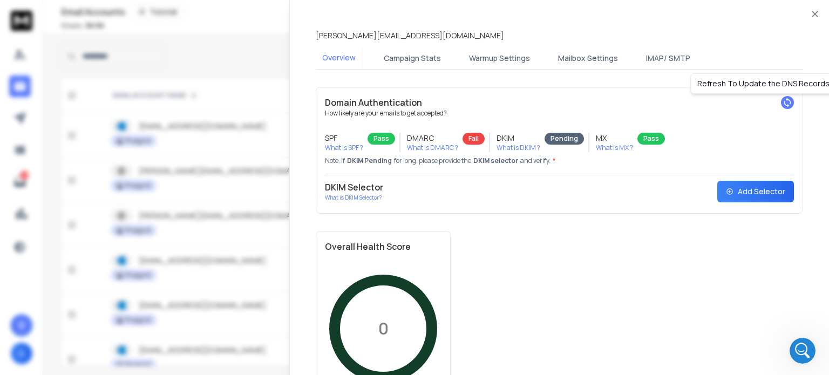
click at [782, 103] on icon at bounding box center [787, 102] width 11 height 11
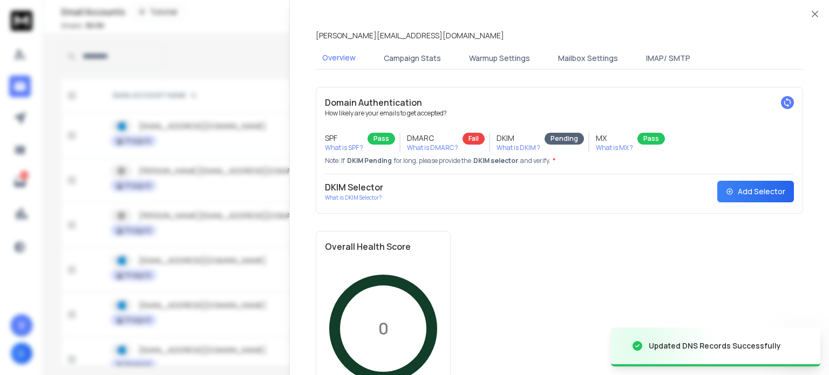
click at [672, 53] on button "IMAP/ SMTP" at bounding box center [668, 58] width 57 height 24
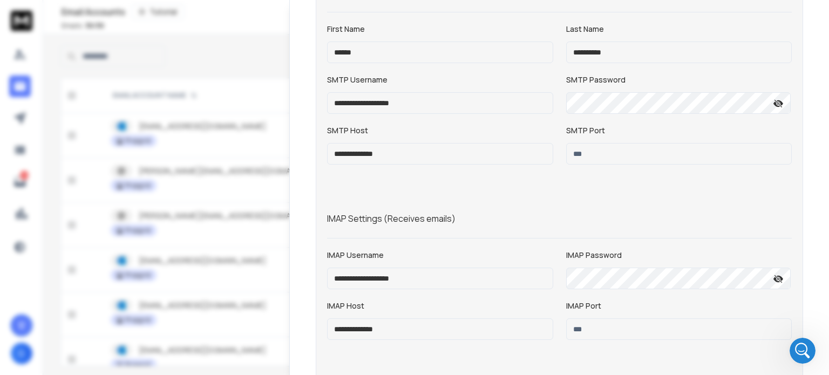
scroll to position [104, 0]
drag, startPoint x: 596, startPoint y: 159, endPoint x: 398, endPoint y: 155, distance: 197.6
click at [400, 158] on div "SMTP Host SMTP Port ***" at bounding box center [559, 145] width 465 height 38
type input "***"
click at [530, 201] on form "**********" at bounding box center [559, 242] width 465 height 461
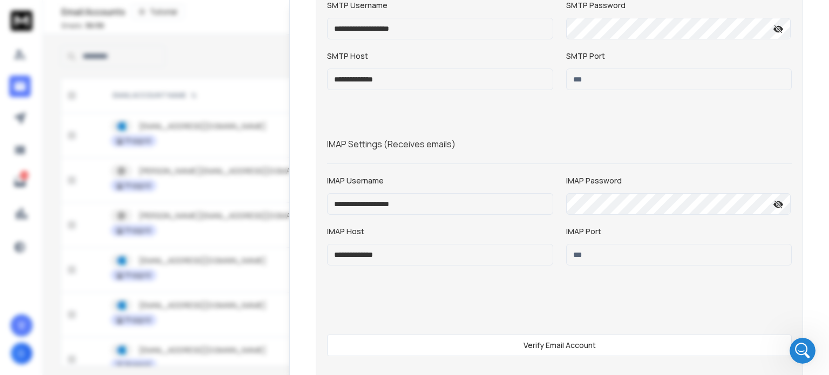
scroll to position [243, 0]
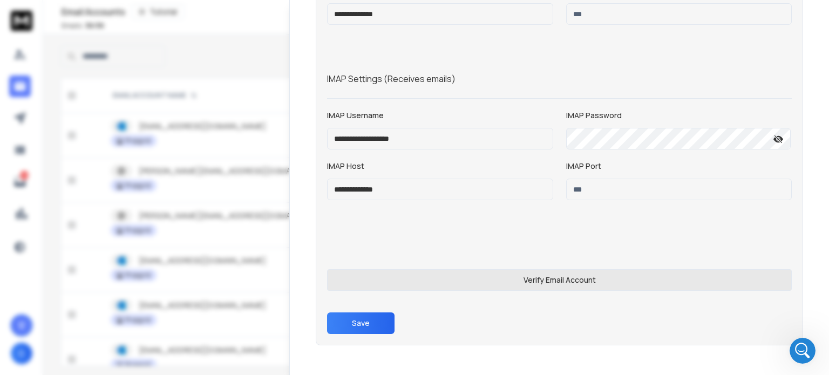
click at [556, 276] on button "Verify Email Account" at bounding box center [559, 280] width 465 height 22
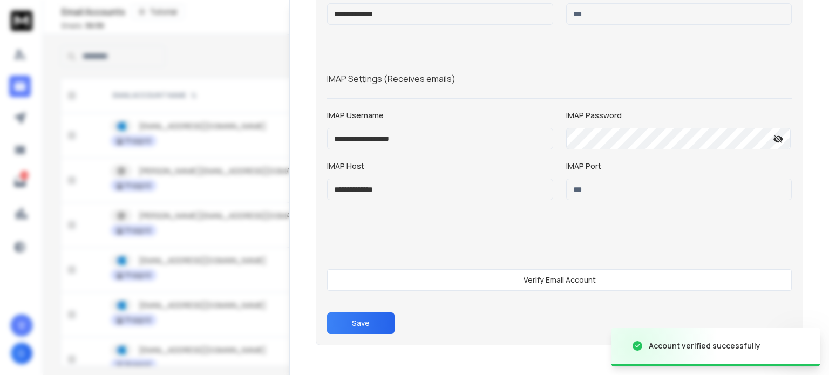
click at [376, 328] on button "Save" at bounding box center [360, 323] width 67 height 22
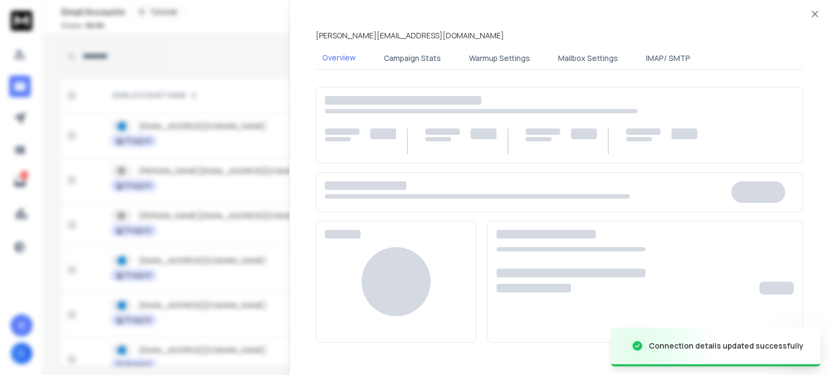
scroll to position [0, 0]
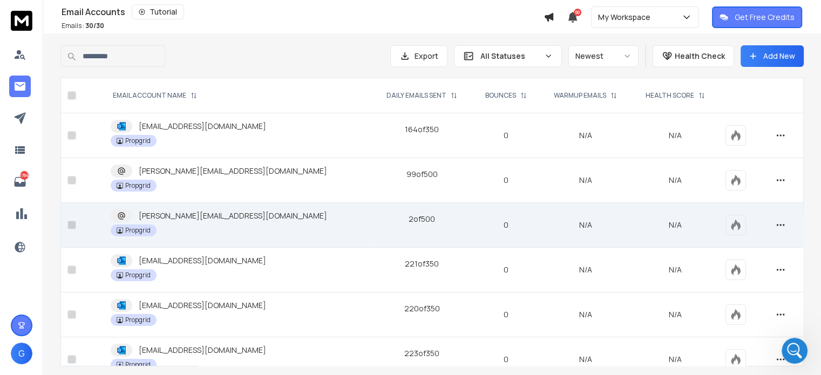
click at [219, 212] on p "[PERSON_NAME][EMAIL_ADDRESS][DOMAIN_NAME]" at bounding box center [233, 215] width 188 height 11
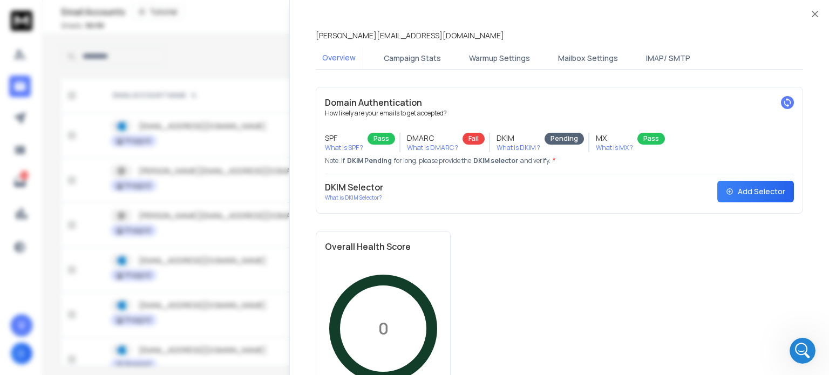
click at [419, 56] on button "Campaign Stats" at bounding box center [412, 58] width 70 height 24
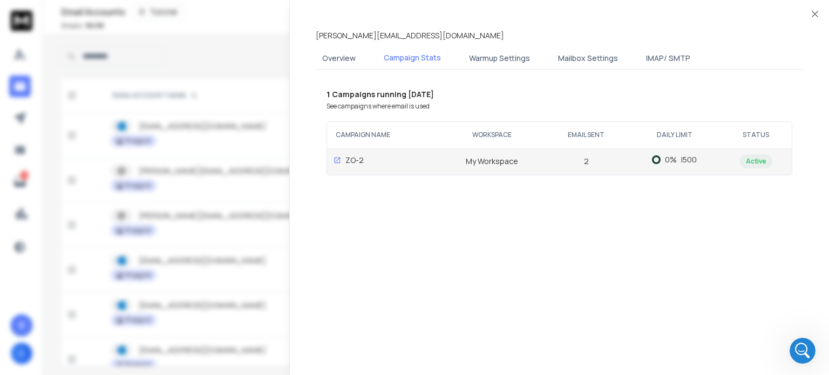
click at [526, 58] on button "Warmup Settings" at bounding box center [499, 58] width 74 height 24
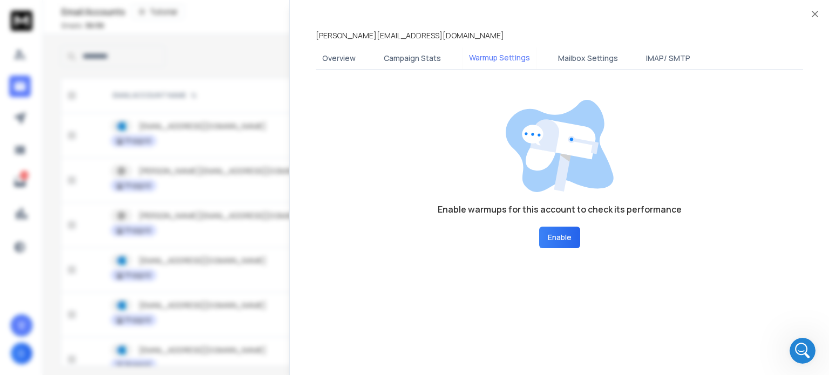
click at [615, 48] on button "Mailbox Settings" at bounding box center [588, 58] width 73 height 24
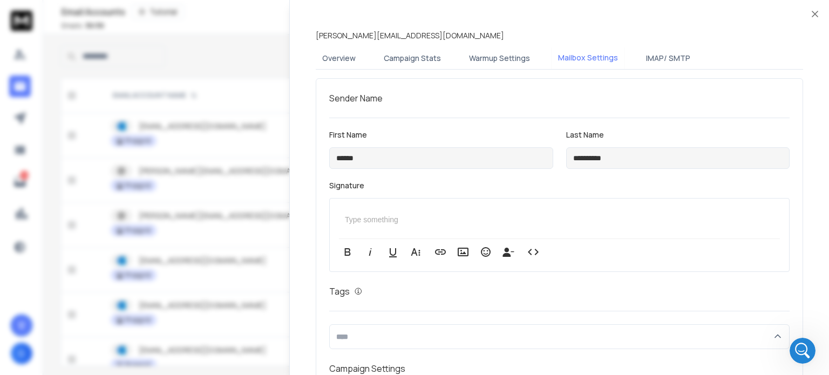
click at [689, 53] on button "IMAP/ SMTP" at bounding box center [668, 58] width 57 height 24
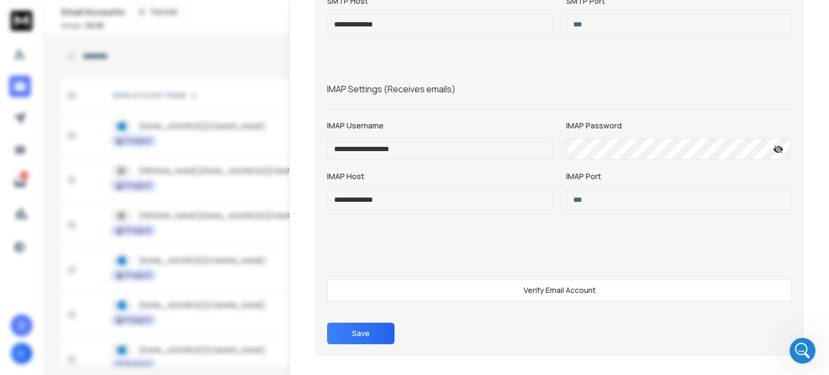
scroll to position [243, 0]
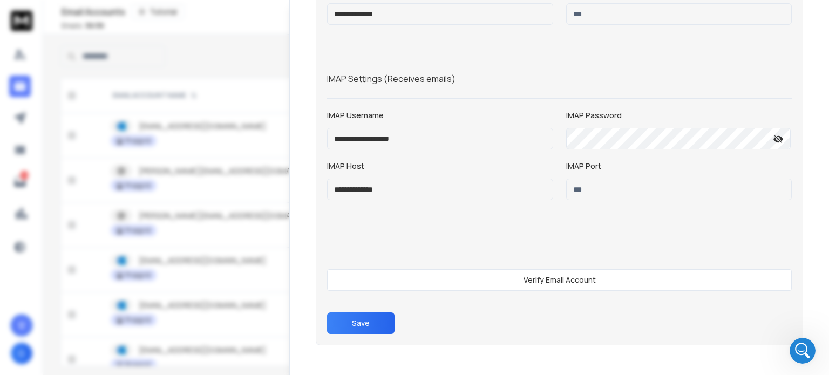
click at [228, 40] on div at bounding box center [414, 187] width 829 height 375
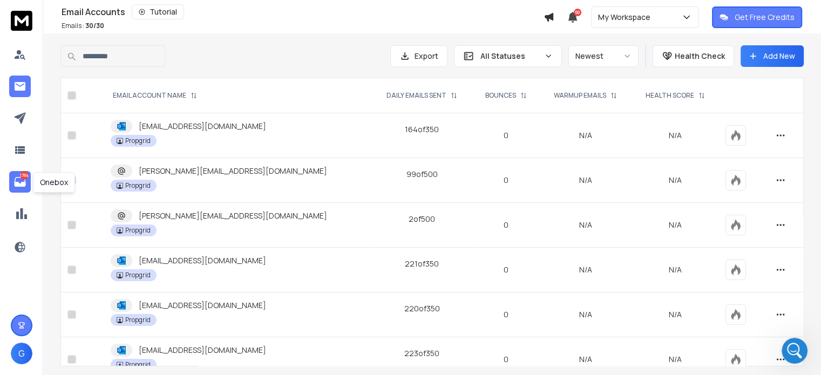
click at [24, 178] on p "1784" at bounding box center [24, 175] width 9 height 9
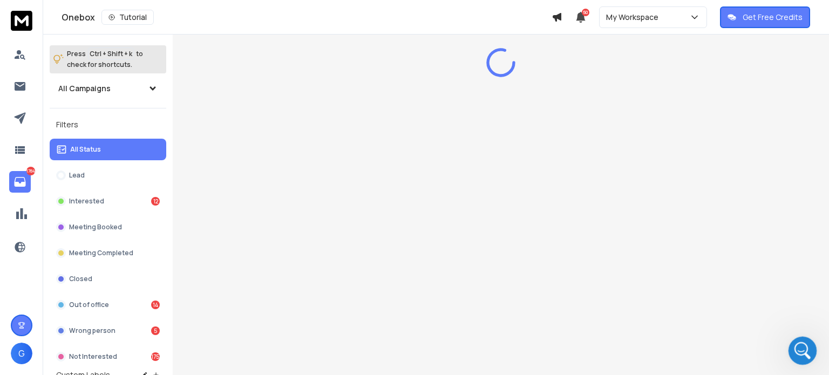
click at [788, 348] on html at bounding box center [801, 349] width 26 height 26
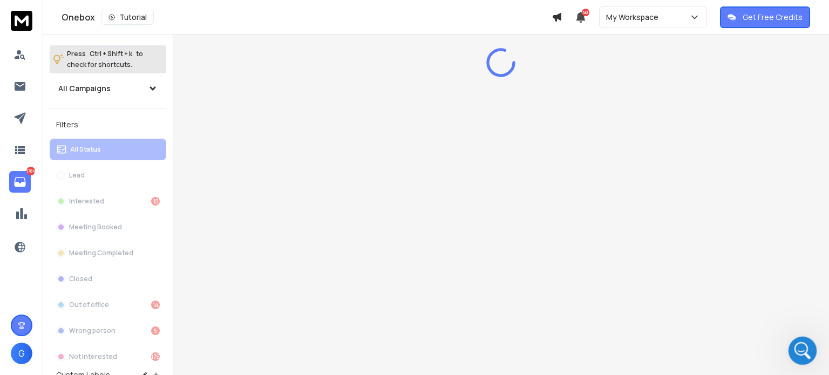
click at [795, 350] on icon "Open Intercom Messenger" at bounding box center [801, 350] width 18 height 18
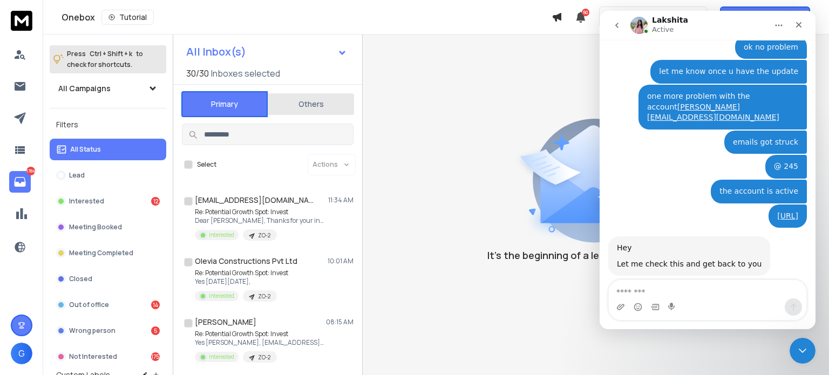
scroll to position [9325, 0]
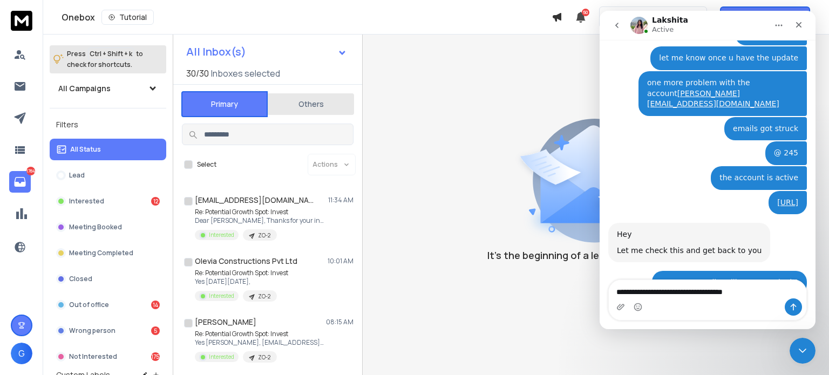
copy link "[PERSON_NAME][EMAIL_ADDRESS][DOMAIN_NAME]"
drag, startPoint x: 799, startPoint y: 72, endPoint x: 713, endPoint y: 76, distance: 85.4
click at [758, 295] on textarea "**********" at bounding box center [708, 289] width 198 height 18
paste textarea "**********"
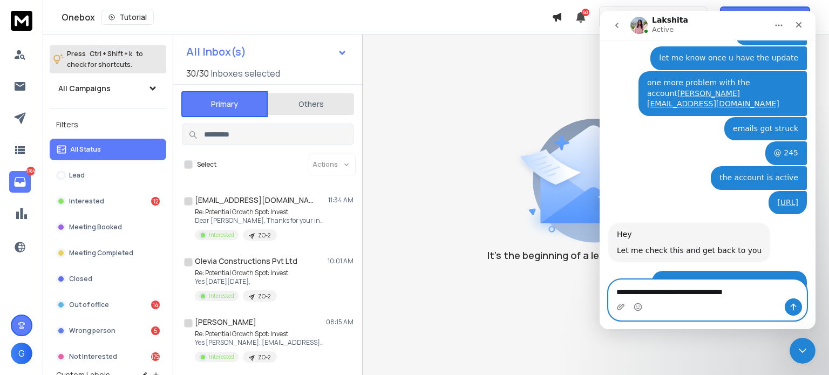
type textarea "**********"
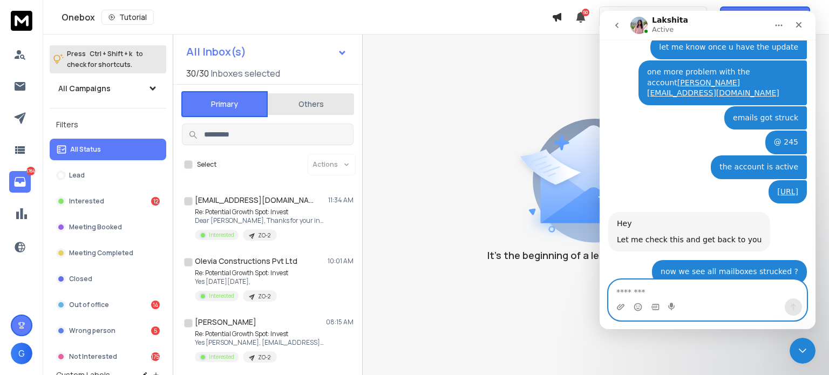
scroll to position [9360, 0]
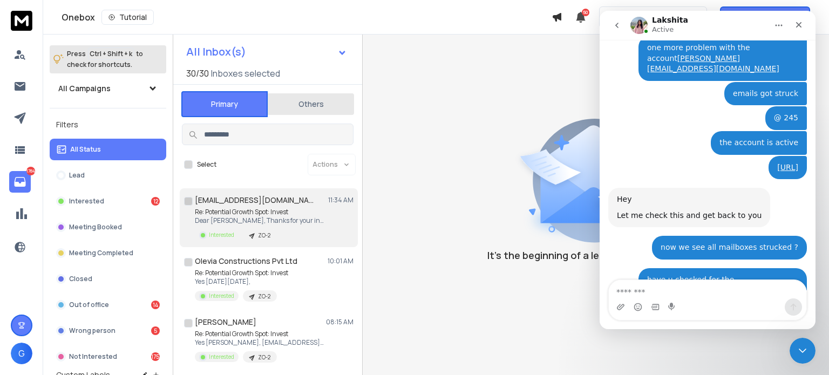
click at [245, 202] on h1 "[EMAIL_ADDRESS][DOMAIN_NAME]" at bounding box center [254, 200] width 119 height 11
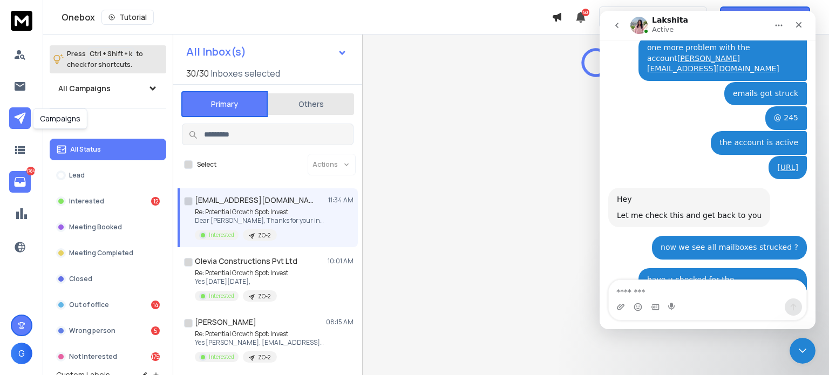
click at [26, 117] on link at bounding box center [20, 118] width 22 height 22
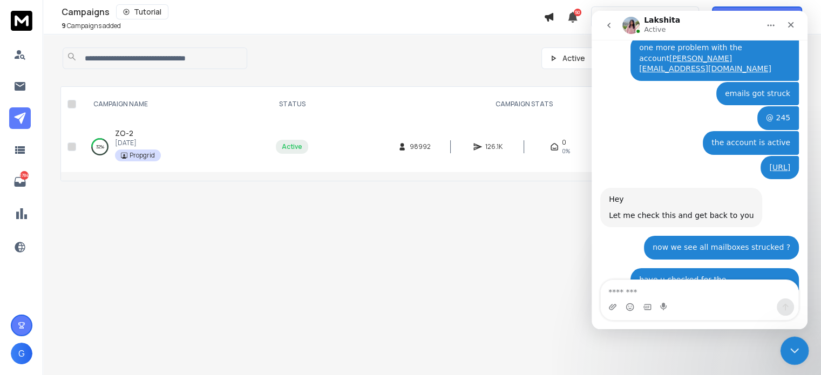
drag, startPoint x: 800, startPoint y: 357, endPoint x: 1171, endPoint y: 603, distance: 444.8
click at [802, 359] on div "Close Intercom Messenger" at bounding box center [793, 349] width 26 height 26
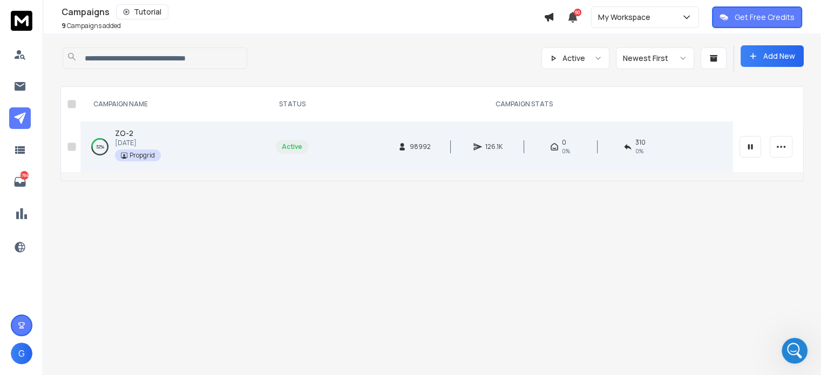
click at [169, 132] on div "32 % ZO-2 [DATE] Propgrid" at bounding box center [174, 147] width 167 height 38
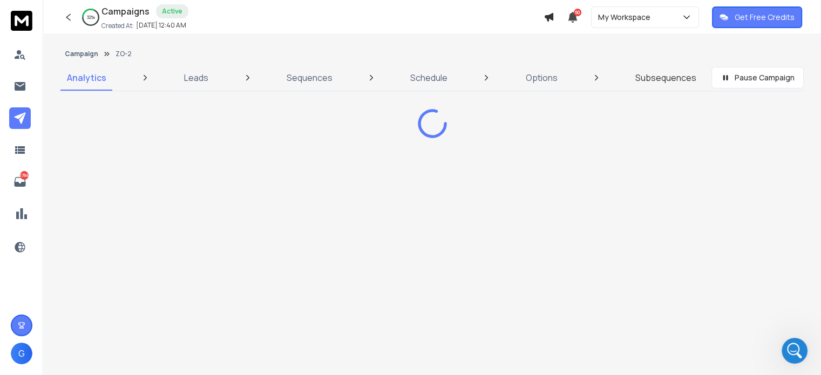
click at [658, 78] on p "Subsequences" at bounding box center [665, 77] width 61 height 13
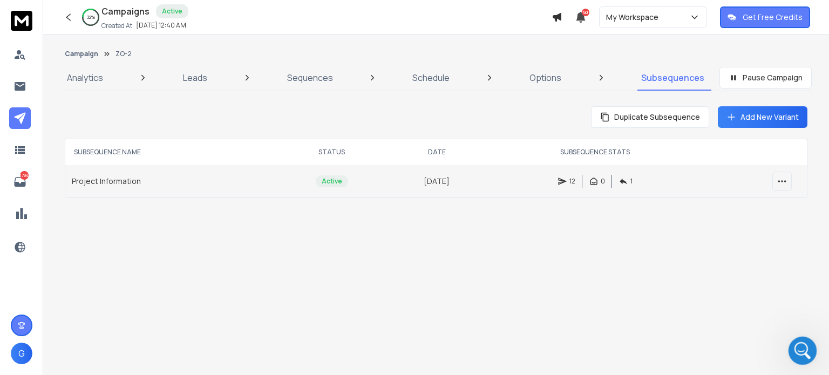
click at [811, 352] on div "Open Intercom Messenger" at bounding box center [801, 349] width 36 height 36
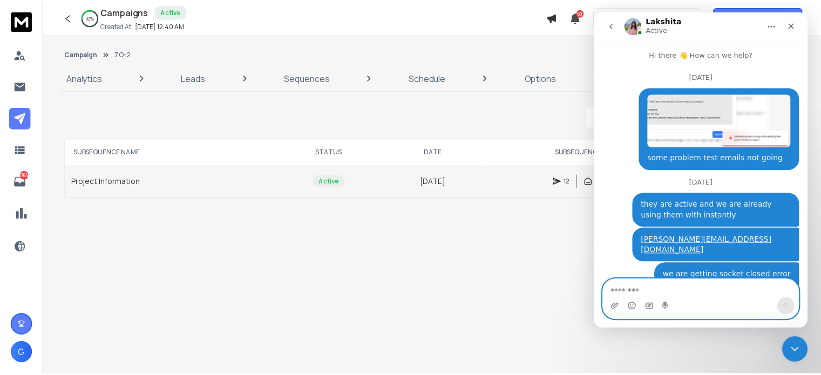
scroll to position [9360, 0]
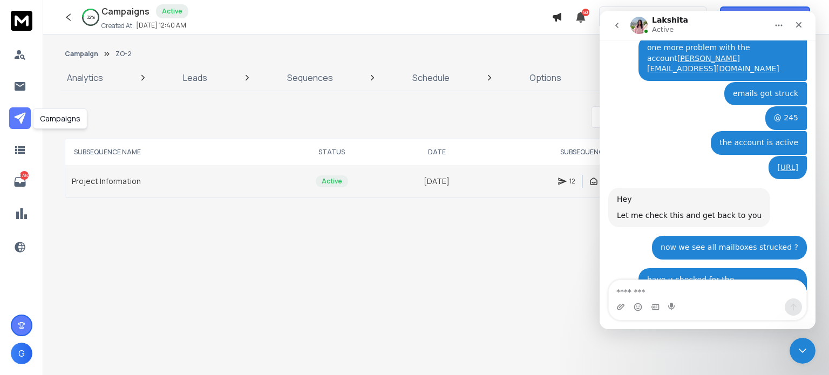
click at [23, 121] on icon at bounding box center [19, 118] width 13 height 13
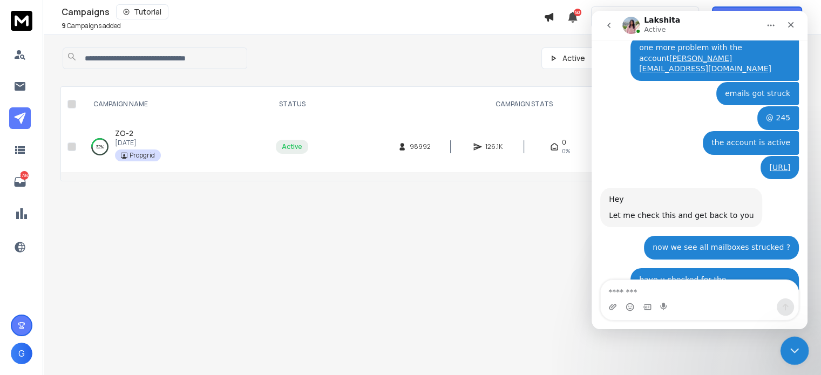
click at [798, 355] on icon "Close Intercom Messenger" at bounding box center [792, 349] width 13 height 13
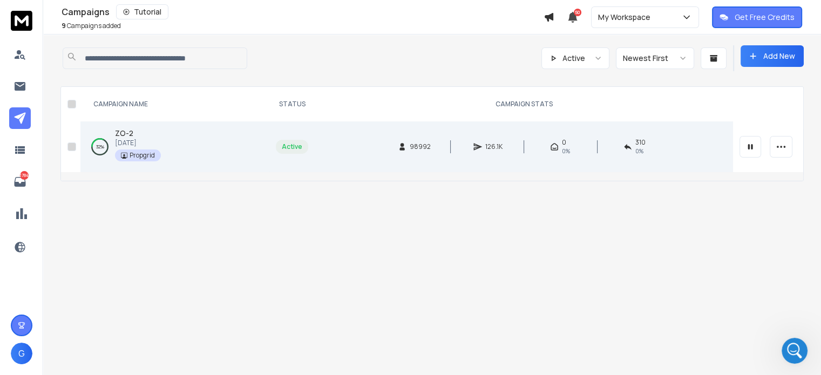
click at [149, 121] on td "32 % ZO-2 [DATE] Propgrid" at bounding box center [174, 146] width 189 height 51
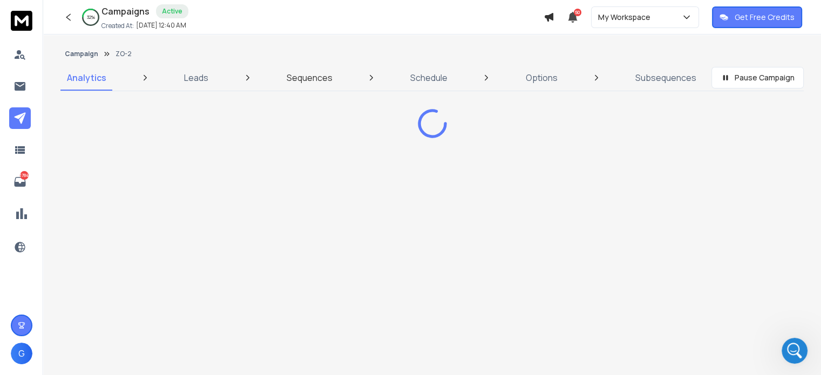
click at [322, 74] on p "Sequences" at bounding box center [310, 77] width 46 height 13
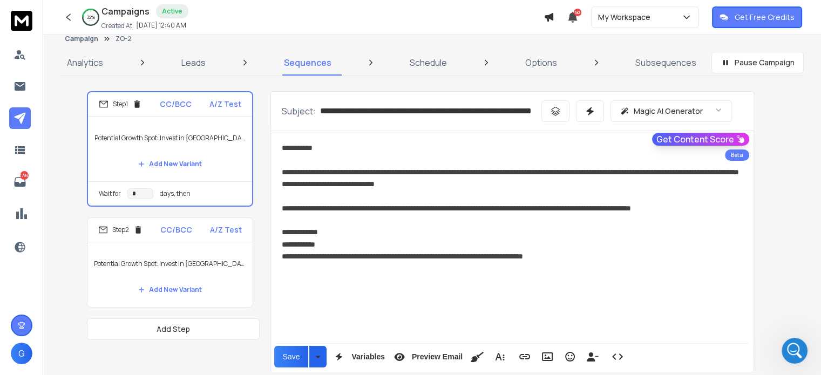
scroll to position [28, 0]
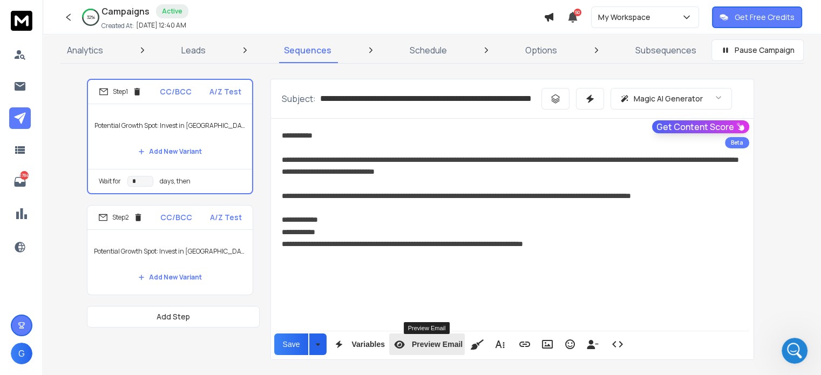
click at [444, 346] on span "Preview Email" at bounding box center [437, 344] width 55 height 9
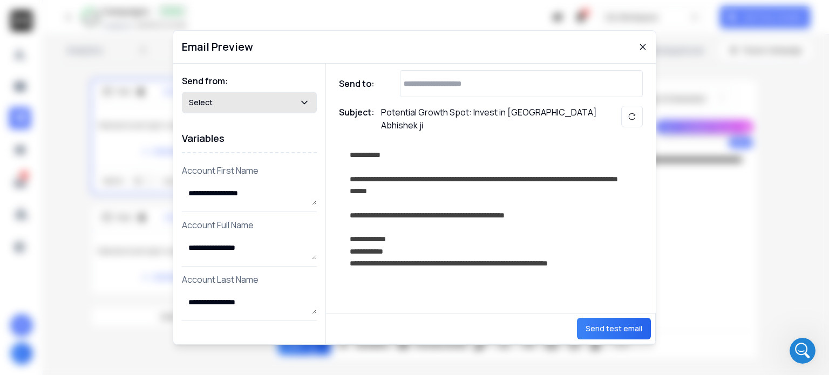
click at [217, 103] on p "Select" at bounding box center [203, 102] width 28 height 11
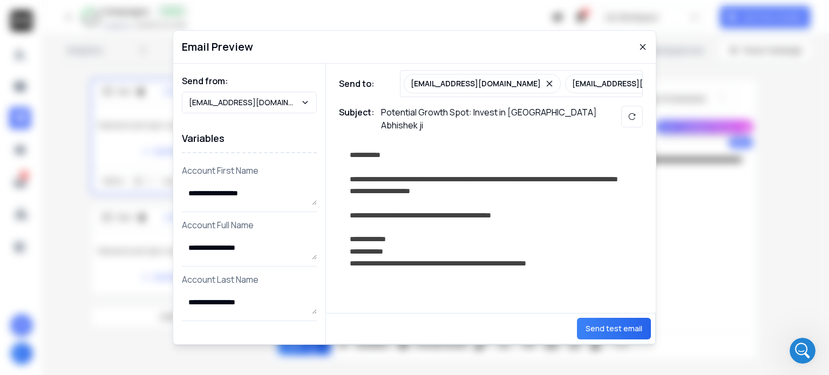
click at [621, 328] on button "Send test email" at bounding box center [614, 329] width 74 height 22
drag, startPoint x: 281, startPoint y: 256, endPoint x: 157, endPoint y: 235, distance: 126.4
click at [157, 235] on div "**********" at bounding box center [414, 187] width 829 height 336
click at [60, 246] on div "**********" at bounding box center [414, 187] width 829 height 336
click at [22, 189] on div "**********" at bounding box center [414, 187] width 829 height 336
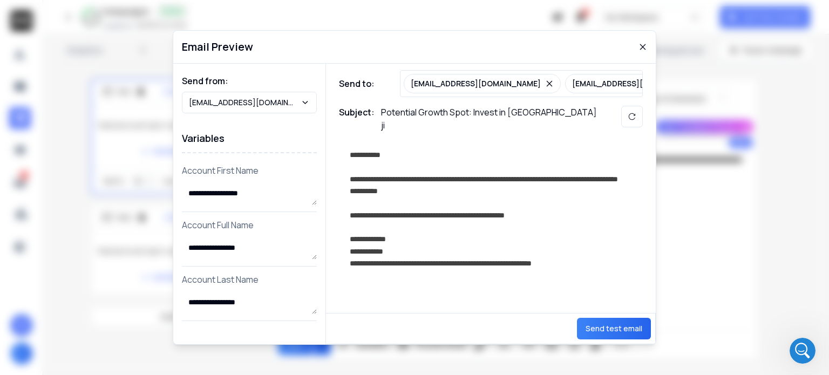
click at [641, 48] on icon at bounding box center [643, 47] width 6 height 6
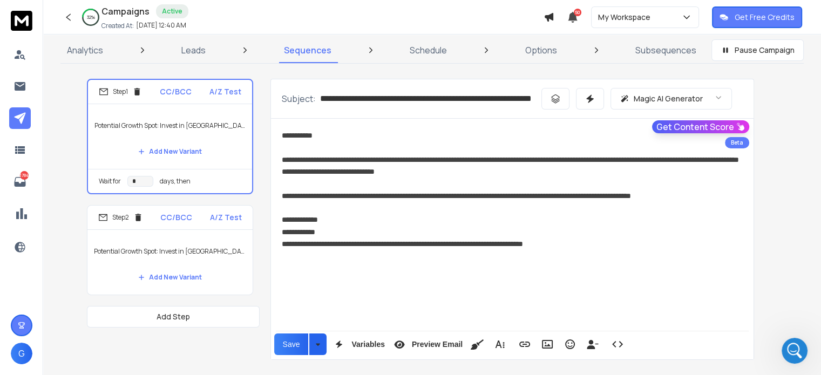
click at [243, 250] on p "Potential Growth Spot: Invest in [GEOGRAPHIC_DATA] {{firstName}} ji" at bounding box center [170, 251] width 152 height 30
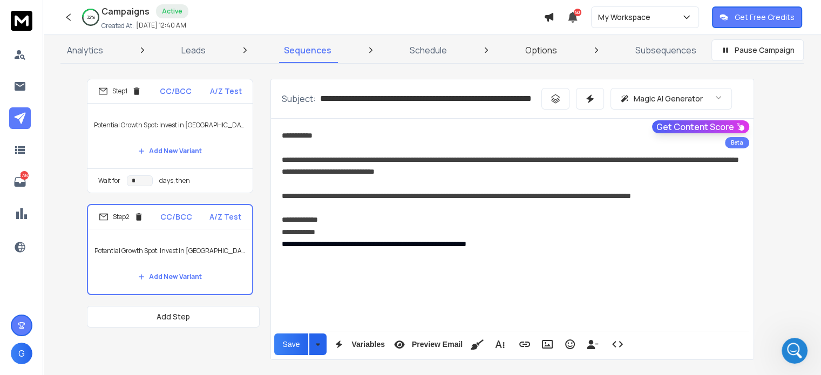
click at [549, 48] on p "Options" at bounding box center [541, 50] width 32 height 13
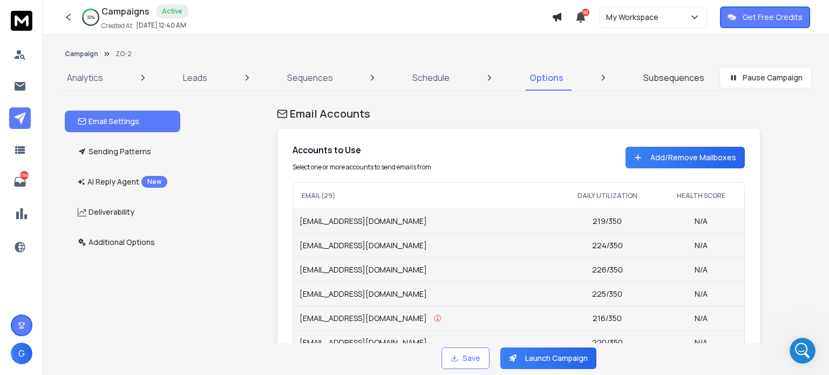
click at [657, 84] on p "Subsequences" at bounding box center [673, 77] width 61 height 13
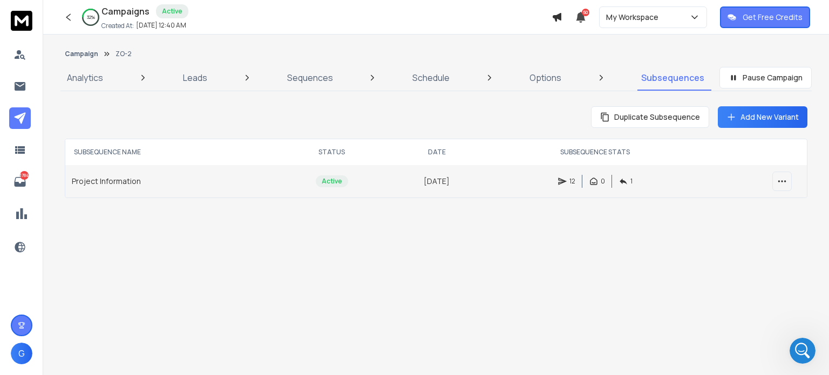
click at [7, 179] on div "1784 G" at bounding box center [21, 187] width 43 height 375
click at [14, 183] on icon at bounding box center [19, 182] width 11 height 10
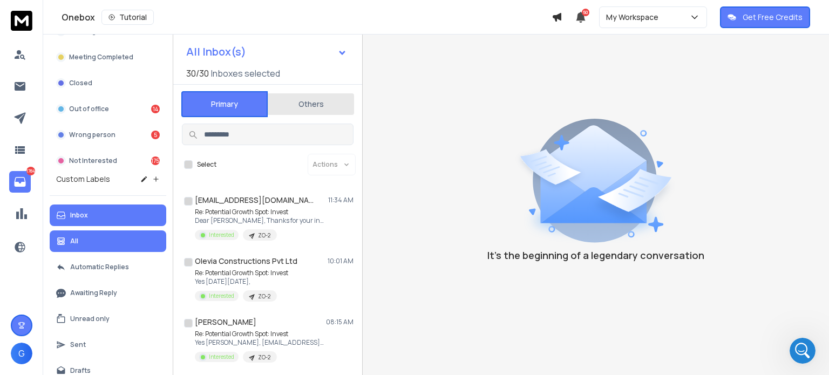
scroll to position [195, 0]
click at [124, 250] on button "All" at bounding box center [108, 242] width 117 height 22
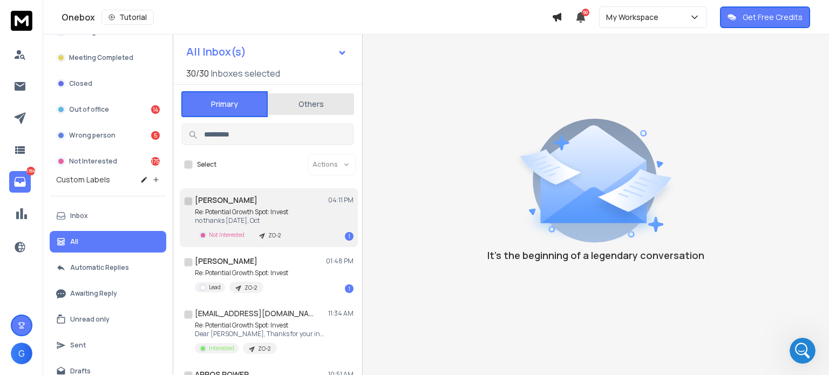
click at [285, 214] on p "Re: Potential Growth Spot: Invest" at bounding box center [241, 212] width 93 height 9
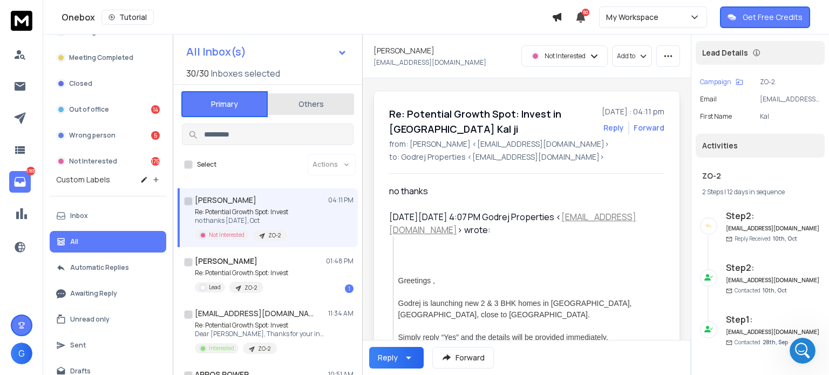
scroll to position [201, 0]
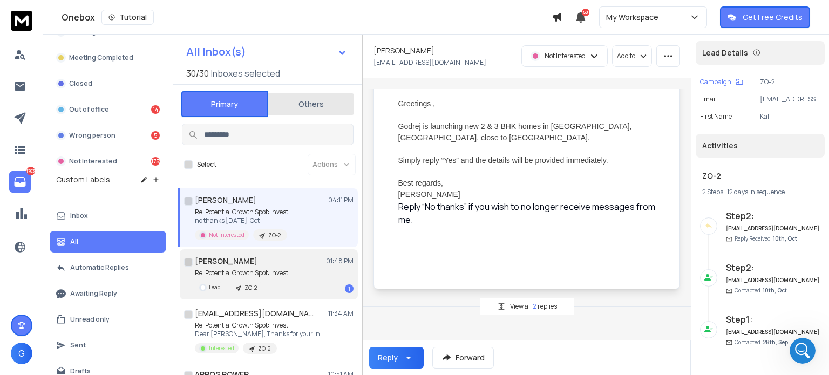
click at [259, 271] on p "Re: Potential Growth Spot: Invest" at bounding box center [241, 273] width 93 height 9
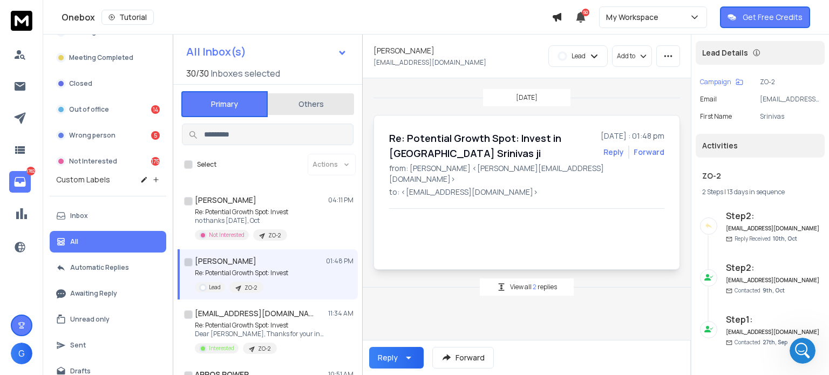
click at [525, 283] on p "View all 2 replies" at bounding box center [533, 287] width 47 height 9
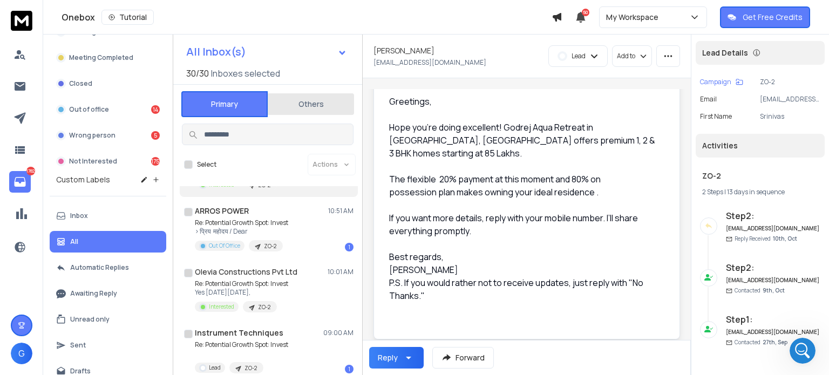
scroll to position [164, 0]
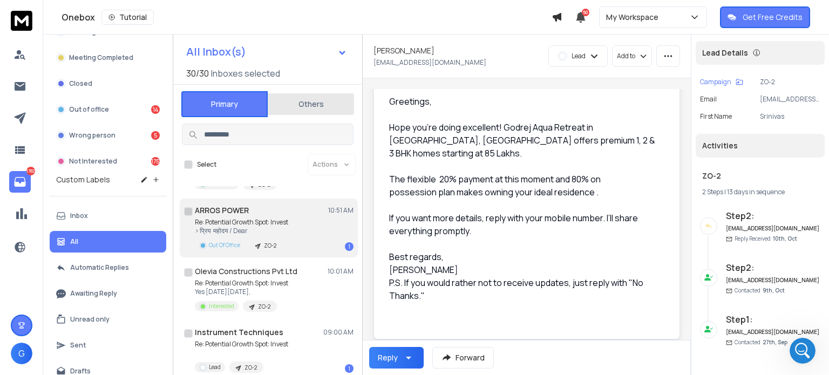
click at [245, 227] on p "> प्रिय महोदय / Dear" at bounding box center [241, 231] width 93 height 9
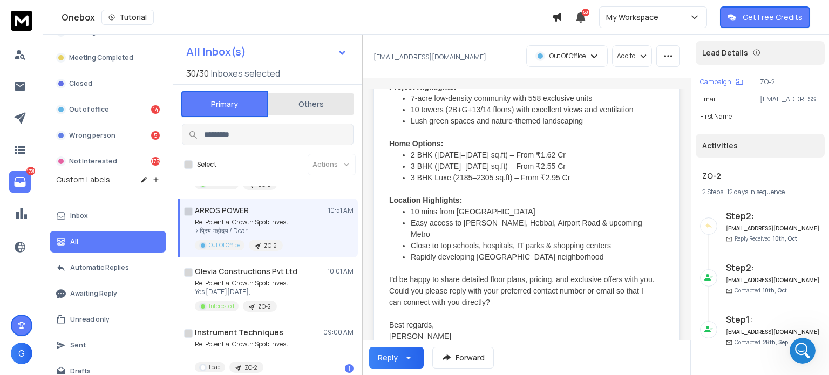
scroll to position [263, 0]
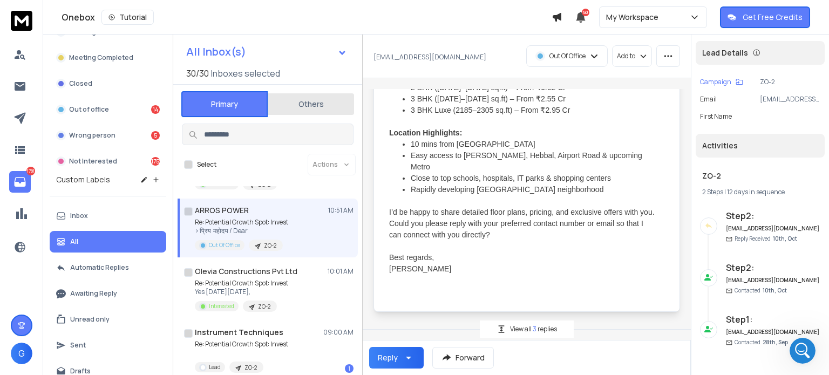
click at [534, 324] on span "3" at bounding box center [535, 328] width 5 height 9
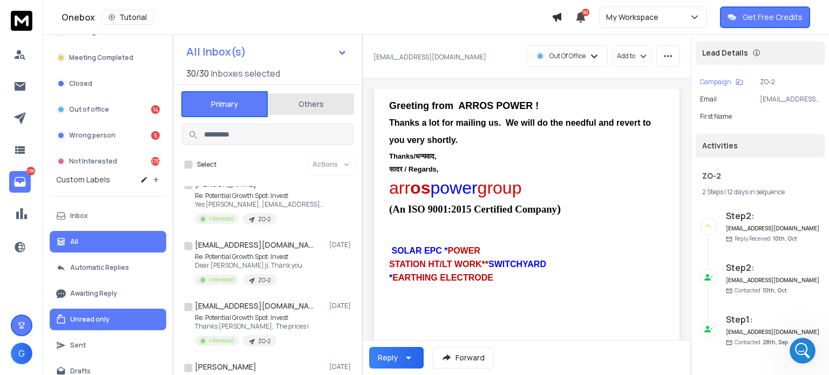
scroll to position [373, 0]
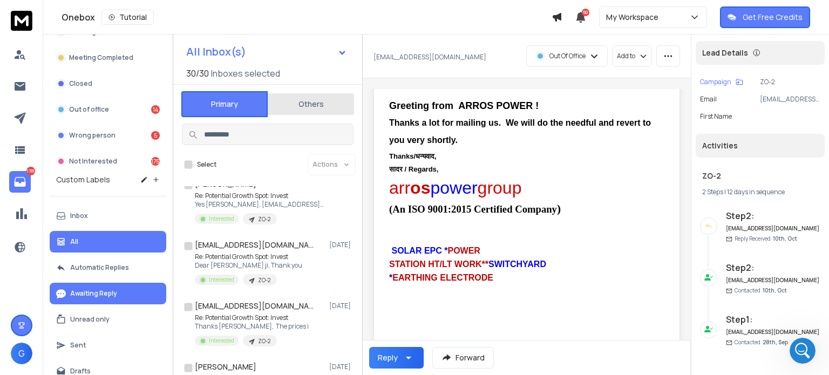
click at [83, 299] on div "Awaiting Reply" at bounding box center [86, 293] width 61 height 13
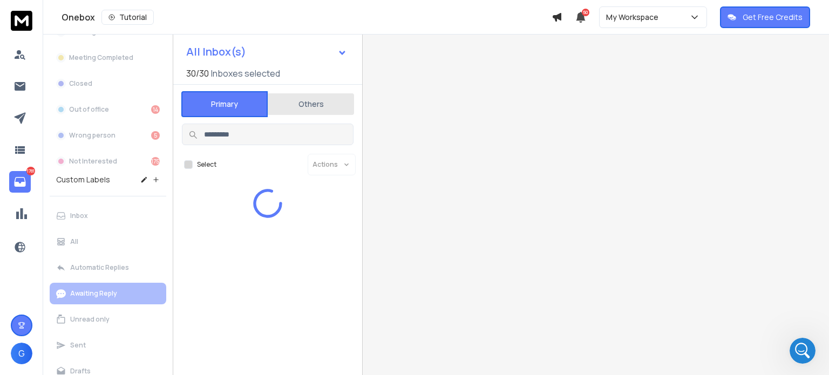
scroll to position [0, 0]
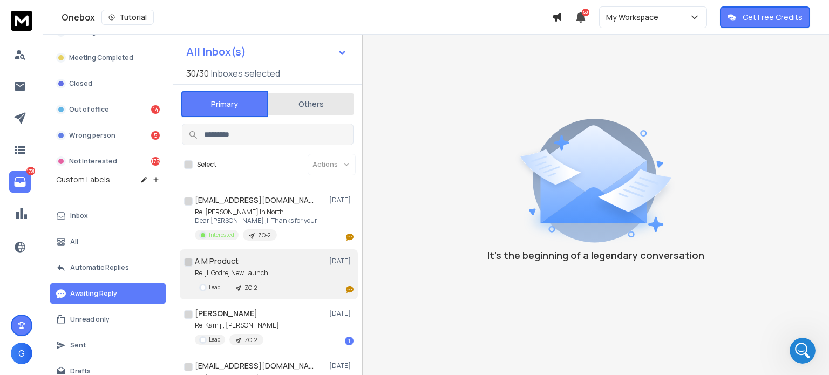
click at [230, 267] on div "A M Product 26 Sep Re: ji, Godrej New Launch Lead ZO-2" at bounding box center [274, 274] width 159 height 37
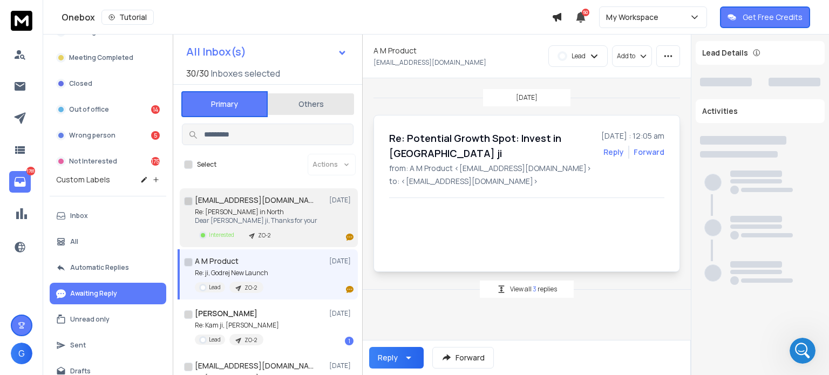
click at [253, 202] on h1 "niranjan.gorai@gmail.com" at bounding box center [254, 200] width 119 height 11
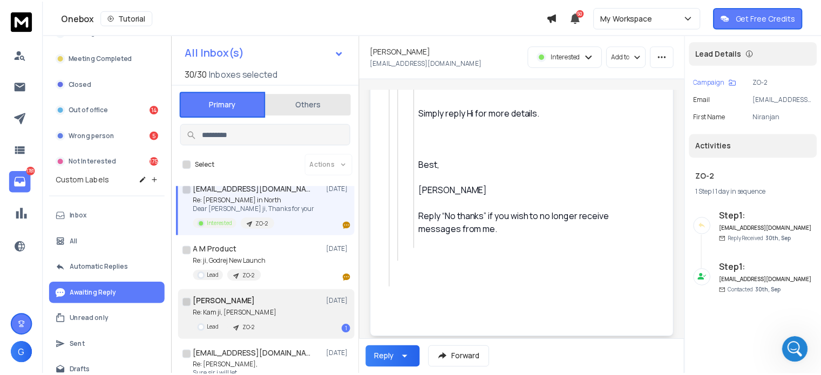
scroll to position [13, 0]
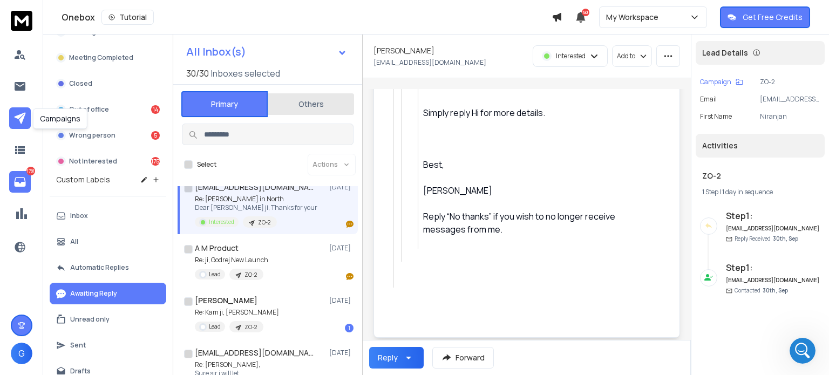
click at [24, 125] on link at bounding box center [20, 118] width 22 height 22
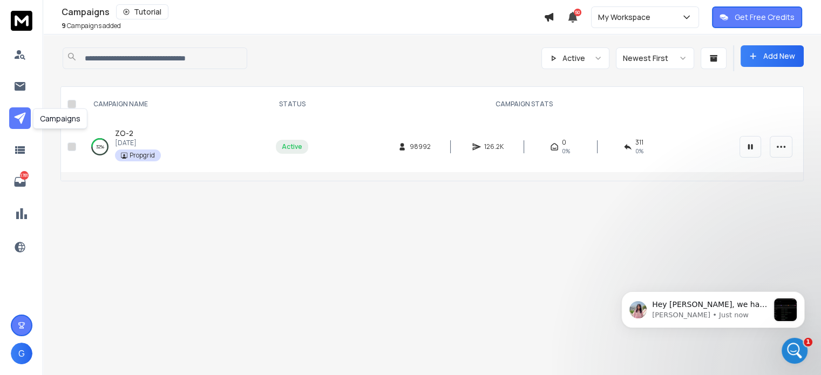
scroll to position [9489, 0]
click at [722, 298] on div "Hey Gaurav, we have now unblocked your subsequence leads: Lakshita • Just now" at bounding box center [712, 309] width 167 height 23
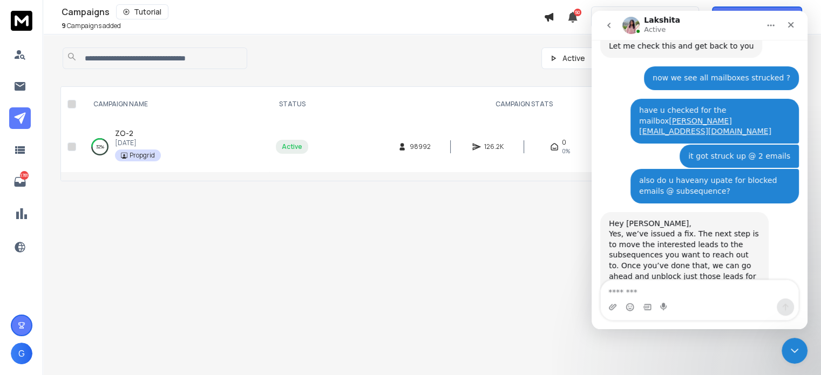
scroll to position [9524, 0]
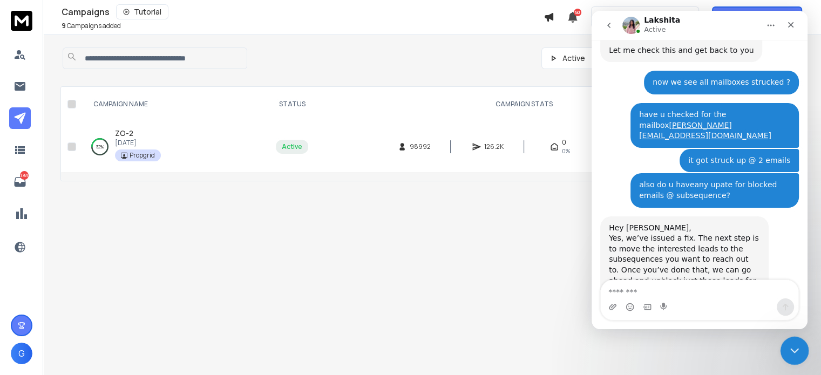
click at [797, 344] on icon "Close Intercom Messenger" at bounding box center [792, 349] width 13 height 13
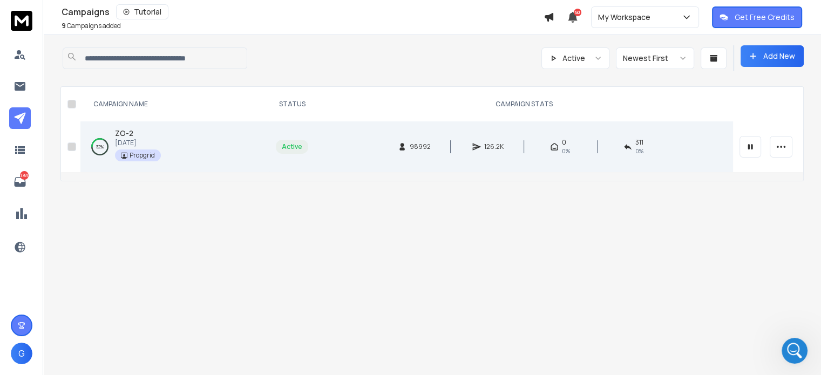
click at [360, 153] on div "98992 126.2K 0 0% 311 0 %" at bounding box center [523, 146] width 405 height 17
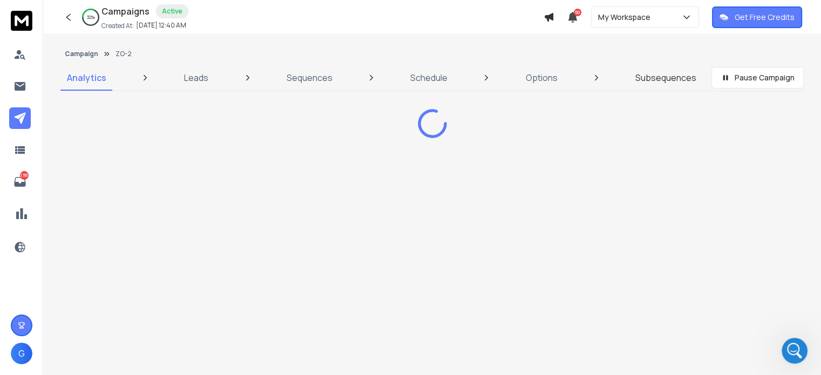
click at [662, 76] on p "Subsequences" at bounding box center [665, 77] width 61 height 13
click at [662, 79] on p "Subsequences" at bounding box center [665, 77] width 61 height 13
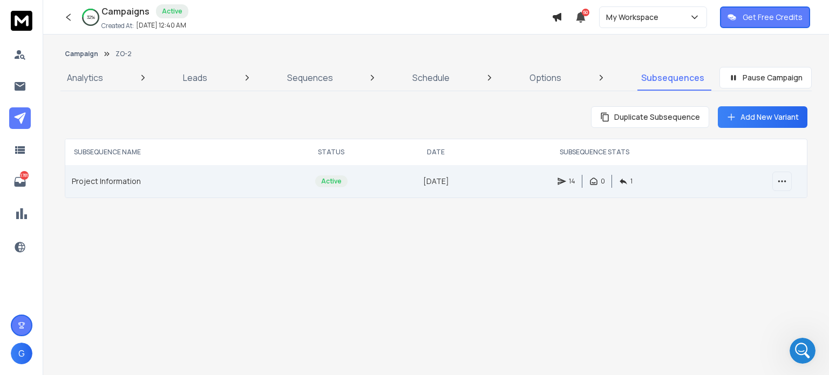
click at [364, 178] on td "Active" at bounding box center [331, 181] width 113 height 32
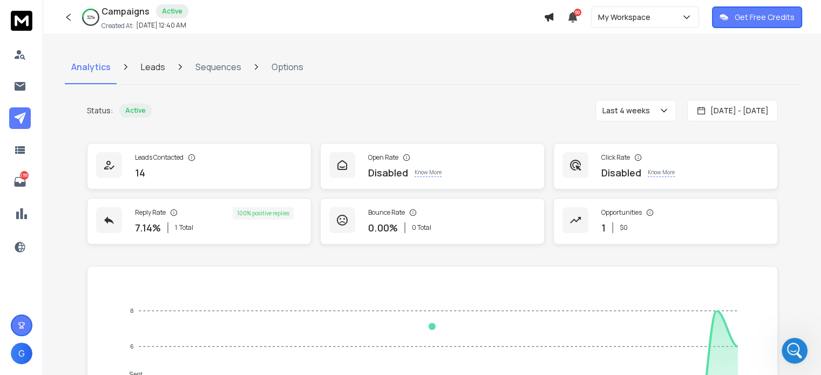
click at [147, 68] on p "Leads" at bounding box center [153, 66] width 24 height 13
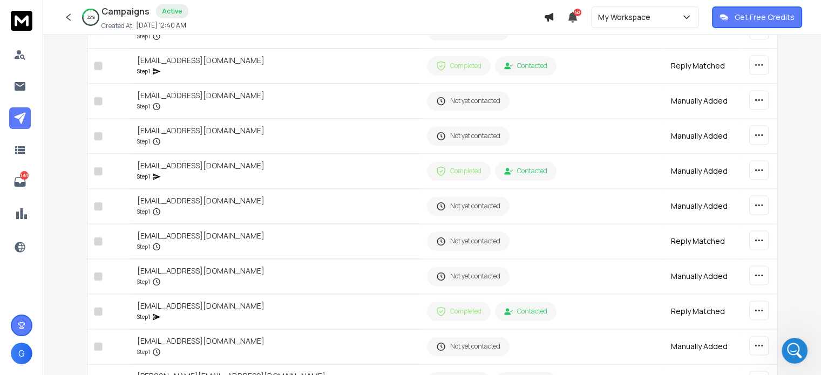
scroll to position [1457, 0]
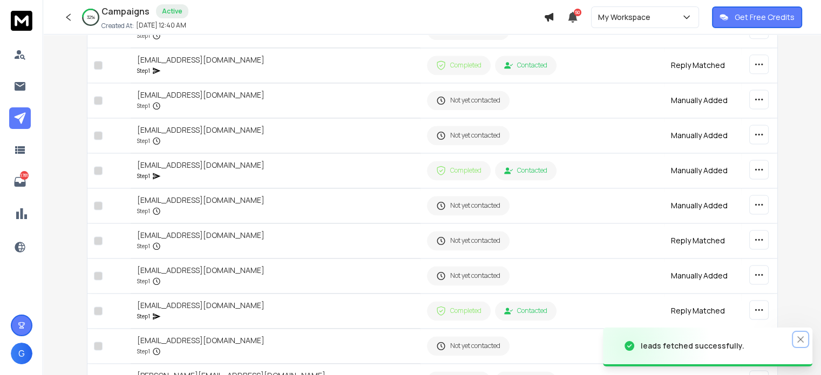
click at [797, 345] on button "Notifications (F8)" at bounding box center [800, 339] width 15 height 15
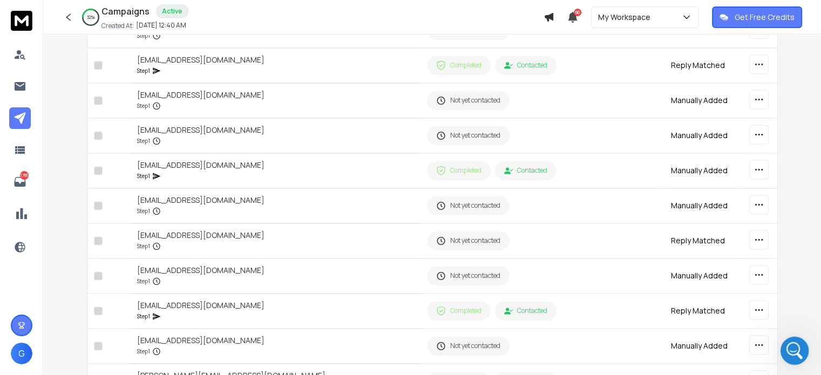
click at [792, 349] on icon "Open Intercom Messenger" at bounding box center [793, 350] width 18 height 18
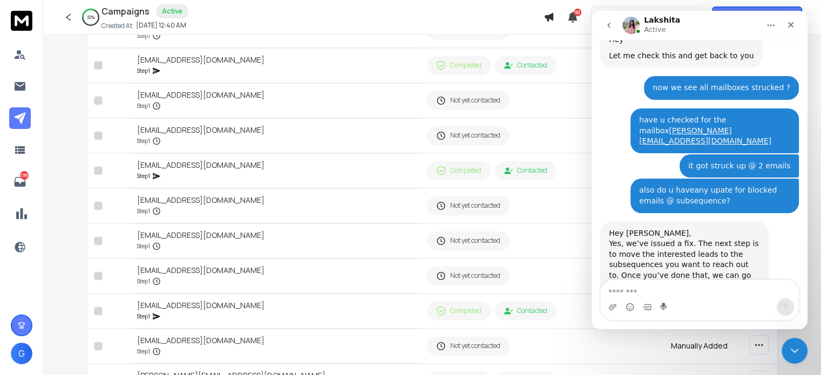
scroll to position [9524, 0]
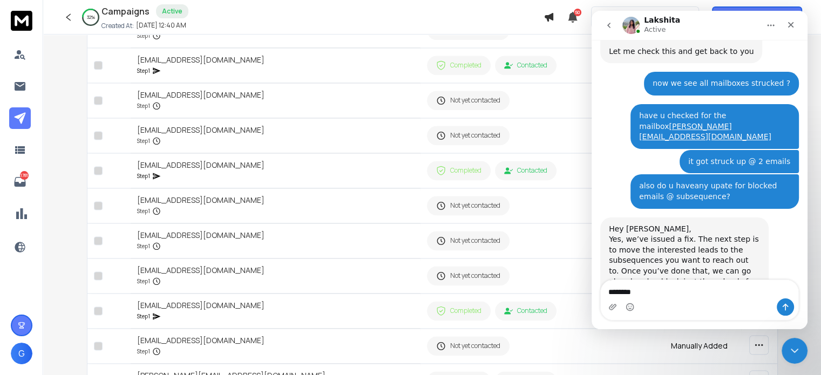
type textarea "*********"
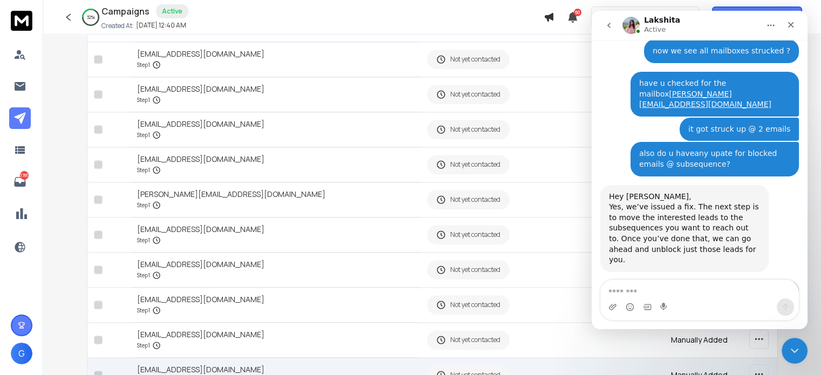
scroll to position [1111, 0]
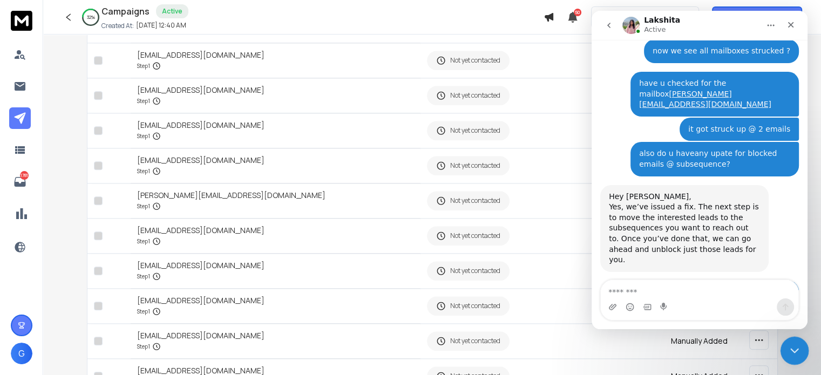
click at [793, 350] on icon "Close Intercom Messenger" at bounding box center [793, 349] width 8 height 4
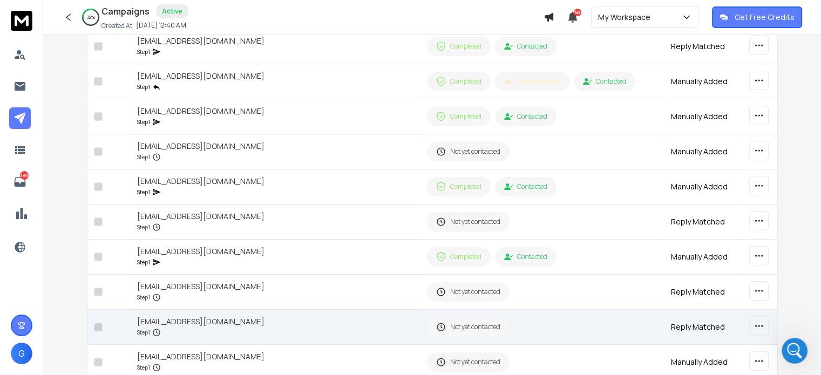
scroll to position [0, 0]
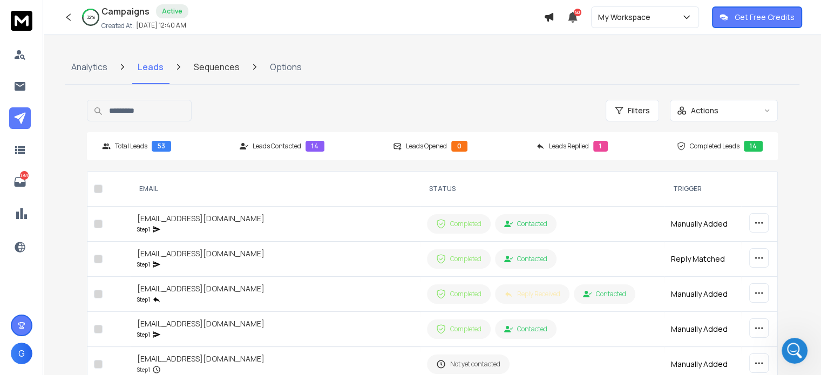
click at [213, 70] on p "Sequences" at bounding box center [217, 66] width 46 height 13
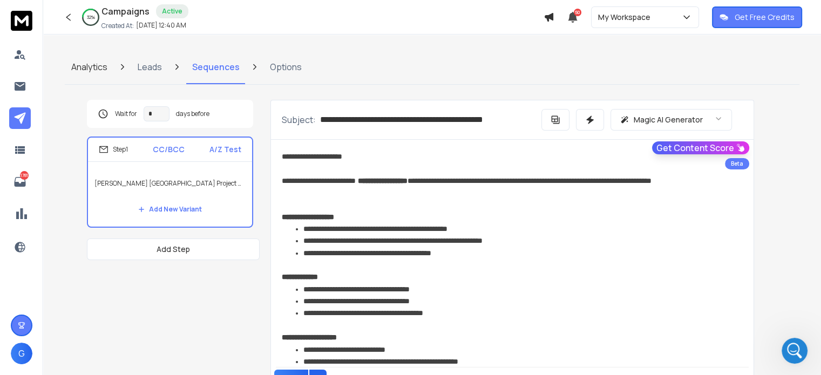
click at [82, 68] on p "Analytics" at bounding box center [89, 66] width 36 height 13
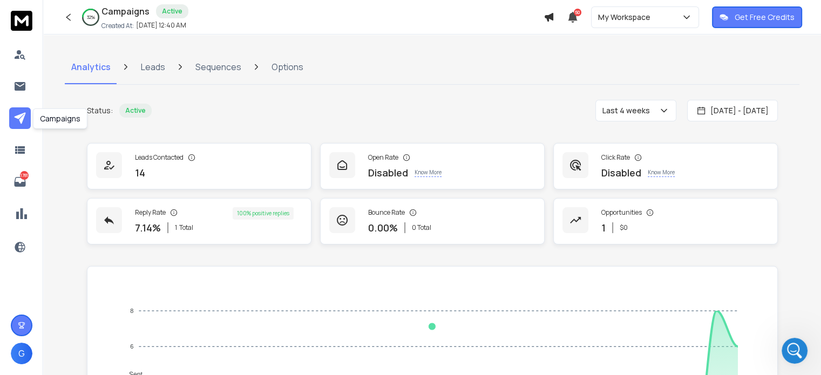
click at [28, 121] on link at bounding box center [20, 118] width 22 height 22
